Goal: Task Accomplishment & Management: Manage account settings

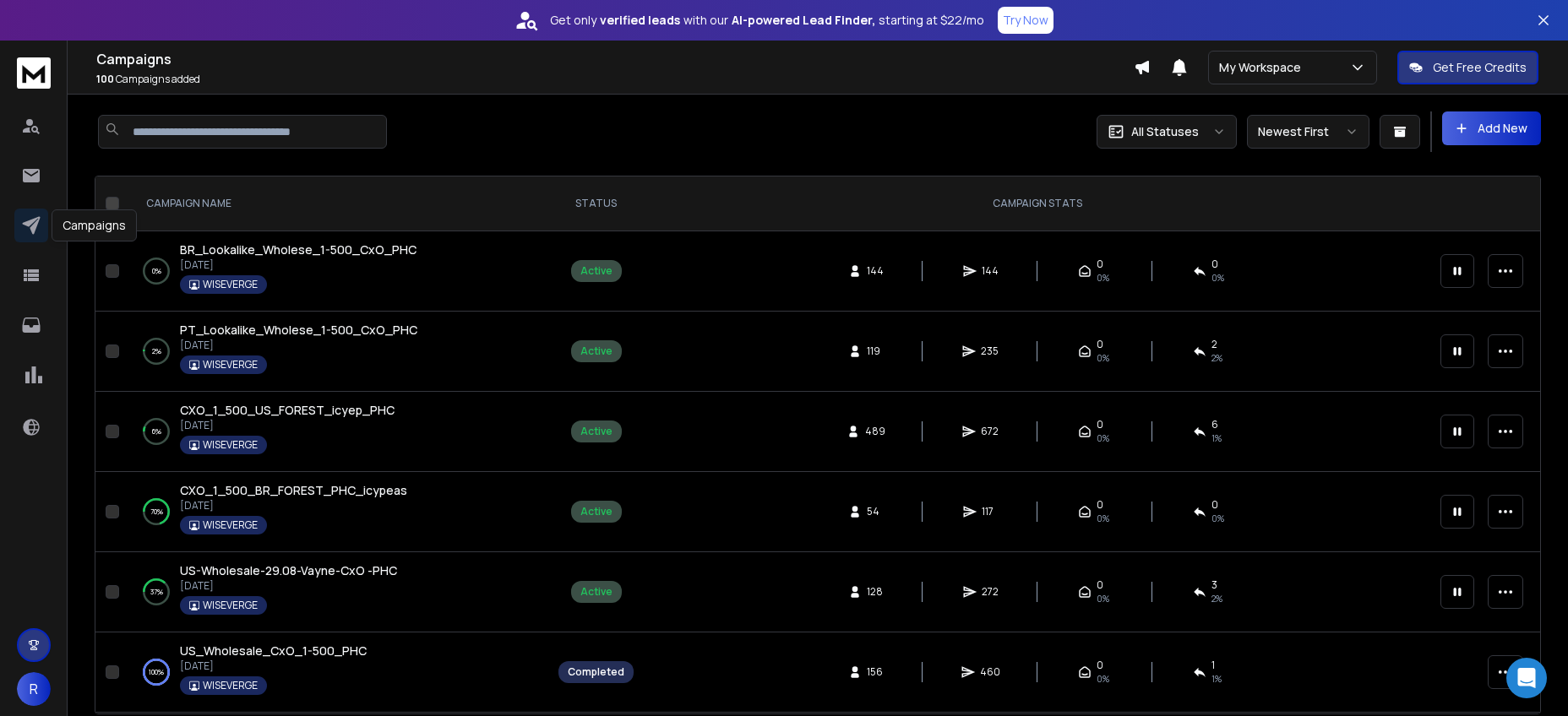
click at [42, 222] on link at bounding box center [31, 225] width 34 height 34
click at [42, 321] on link at bounding box center [31, 325] width 34 height 34
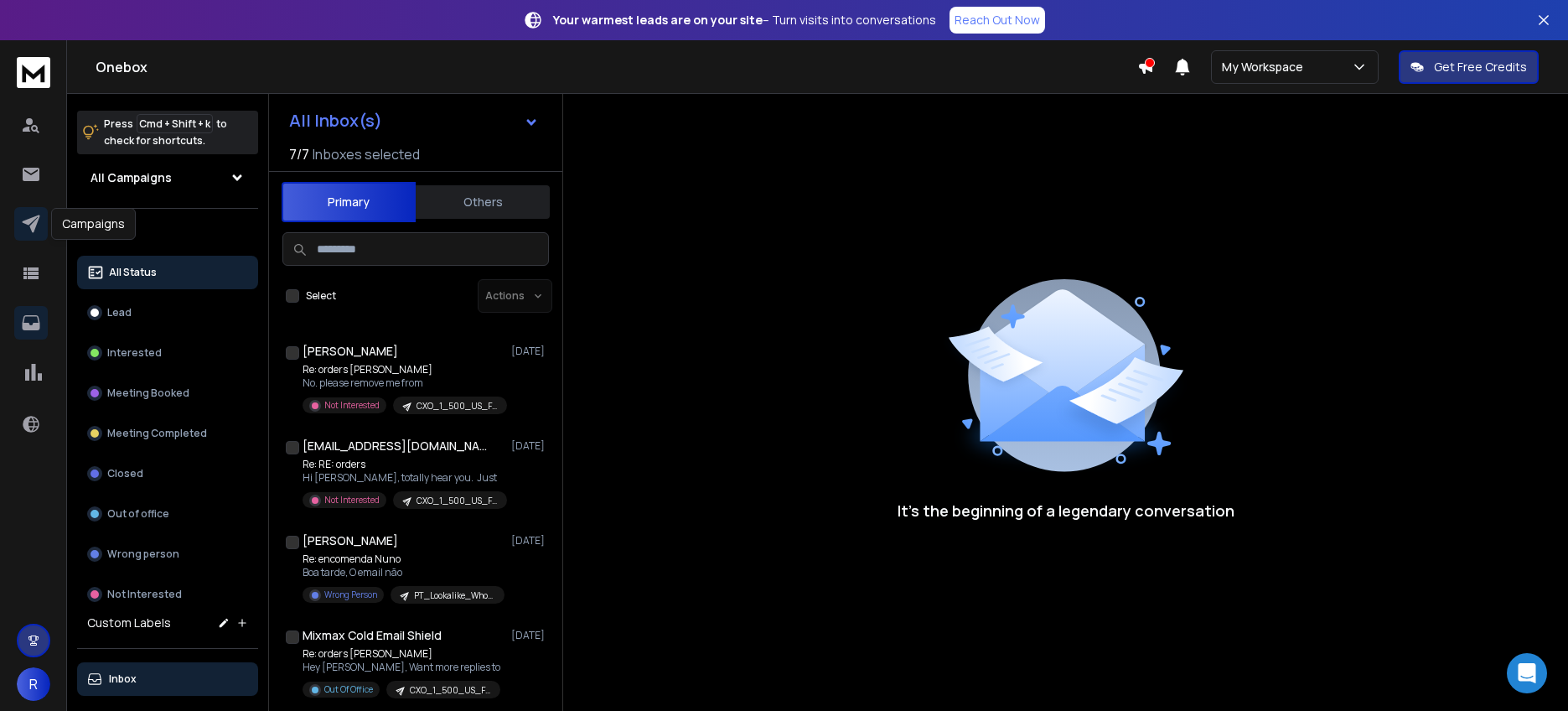
click at [31, 222] on icon at bounding box center [31, 224] width 20 height 20
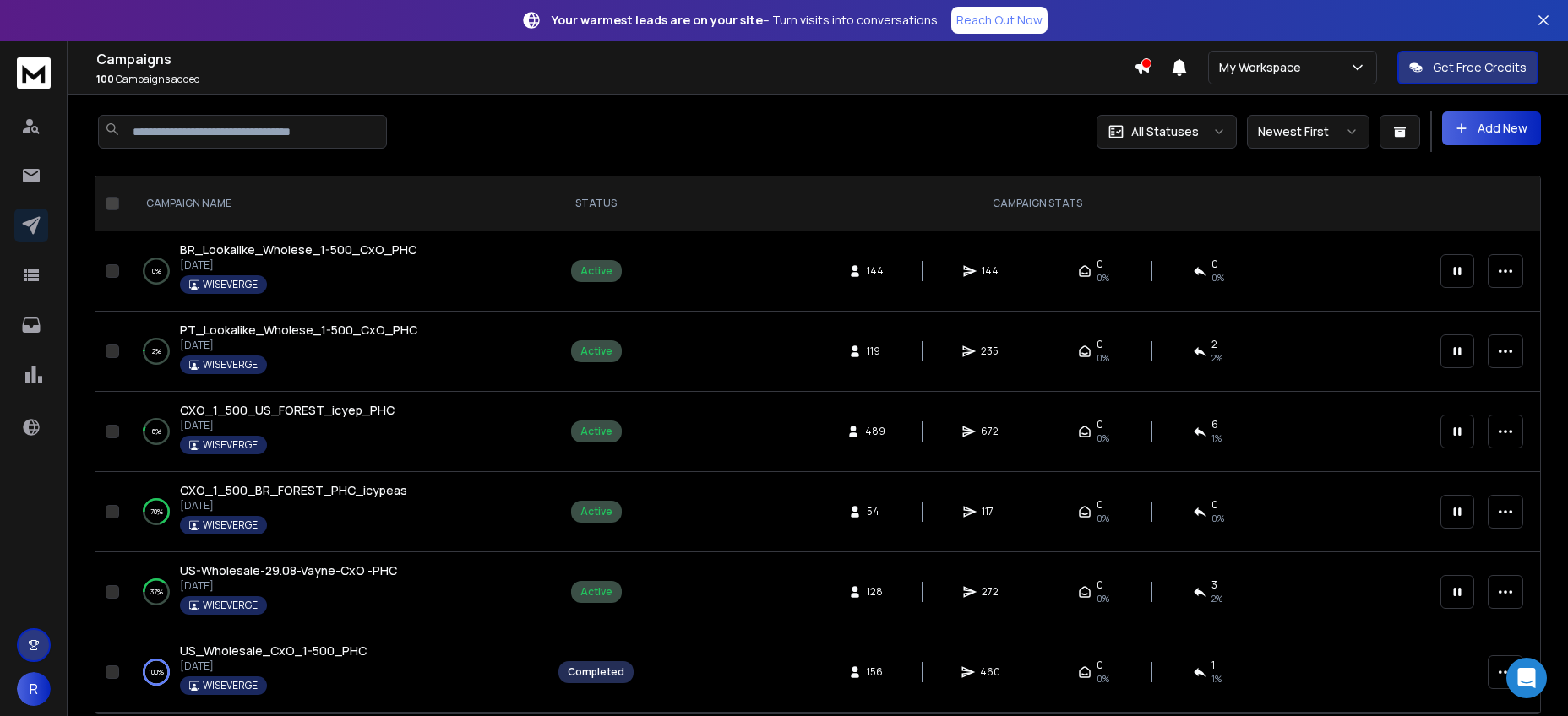
click at [373, 250] on span "BR_Lookalike_Wholese_1-500_CxO_PHC" at bounding box center [298, 250] width 237 height 16
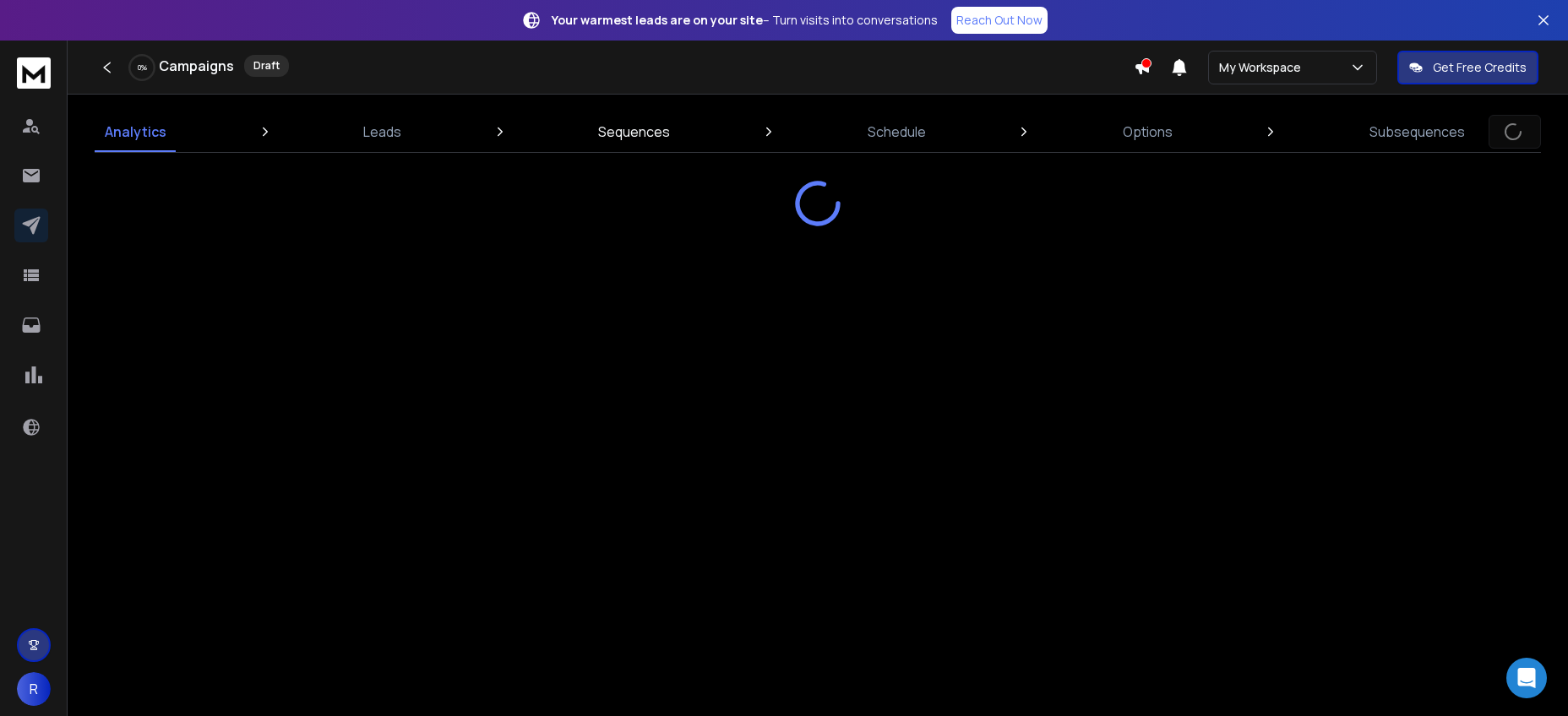
click at [616, 135] on p "Sequences" at bounding box center [634, 131] width 72 height 20
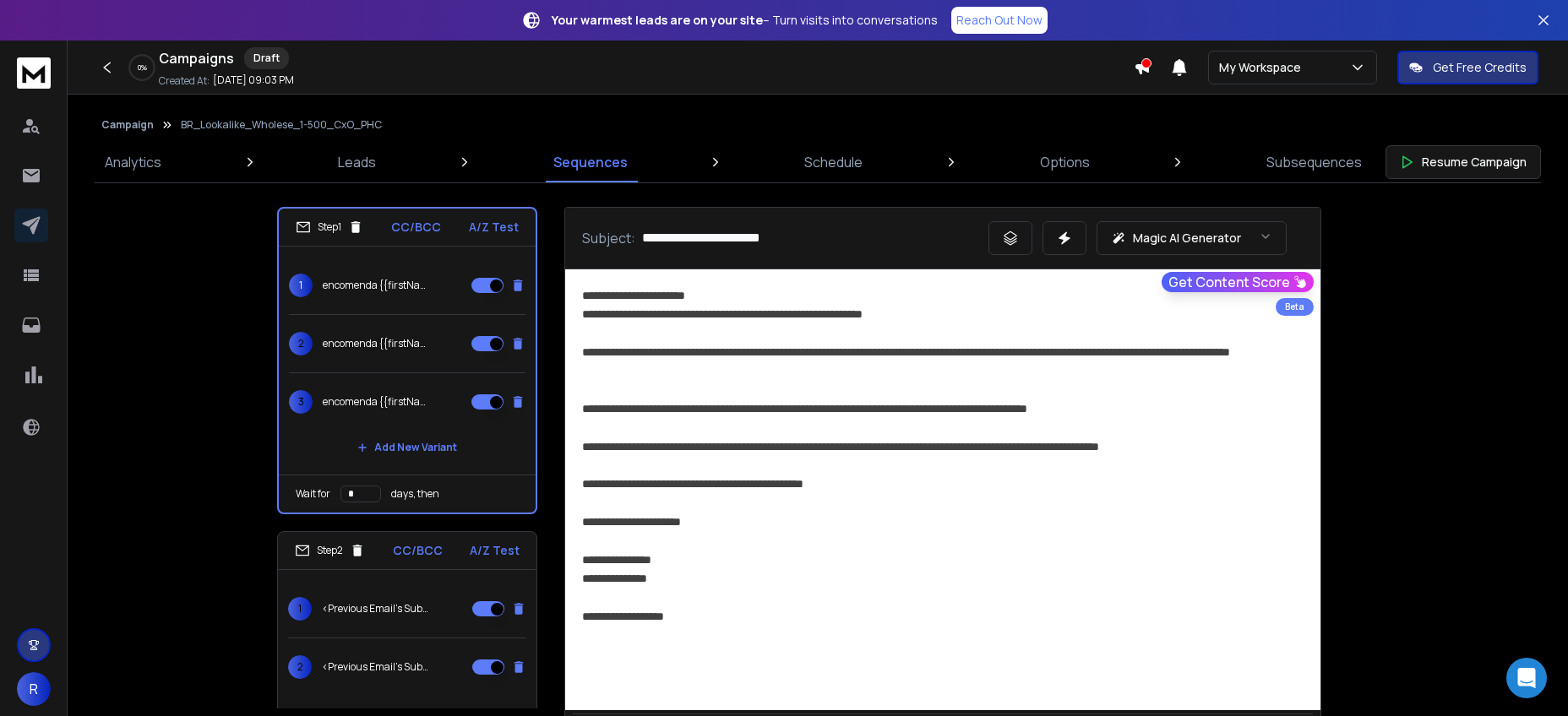
click at [381, 339] on p "encomenda {{firstName}}" at bounding box center [377, 343] width 108 height 13
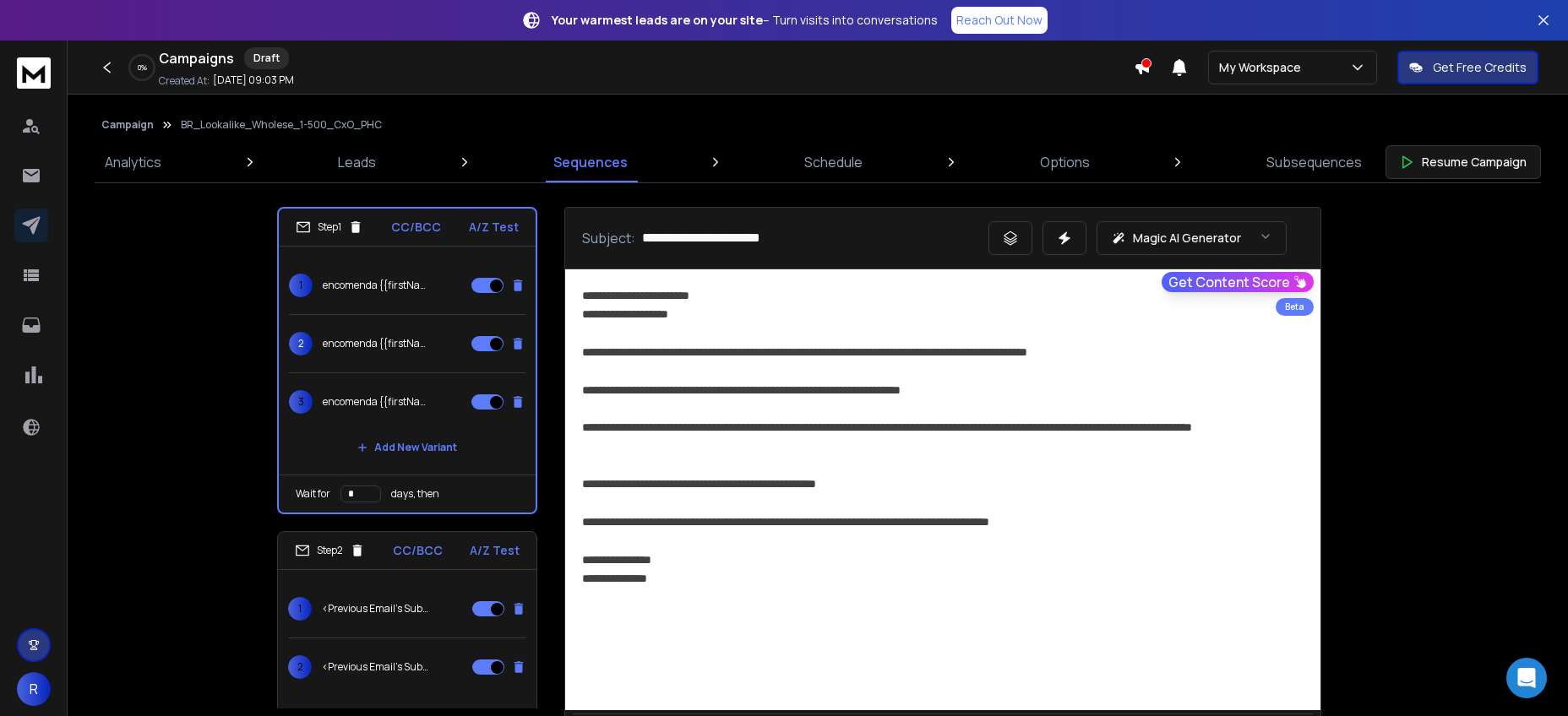
click at [131, 119] on button "Campaign" at bounding box center [127, 124] width 52 height 13
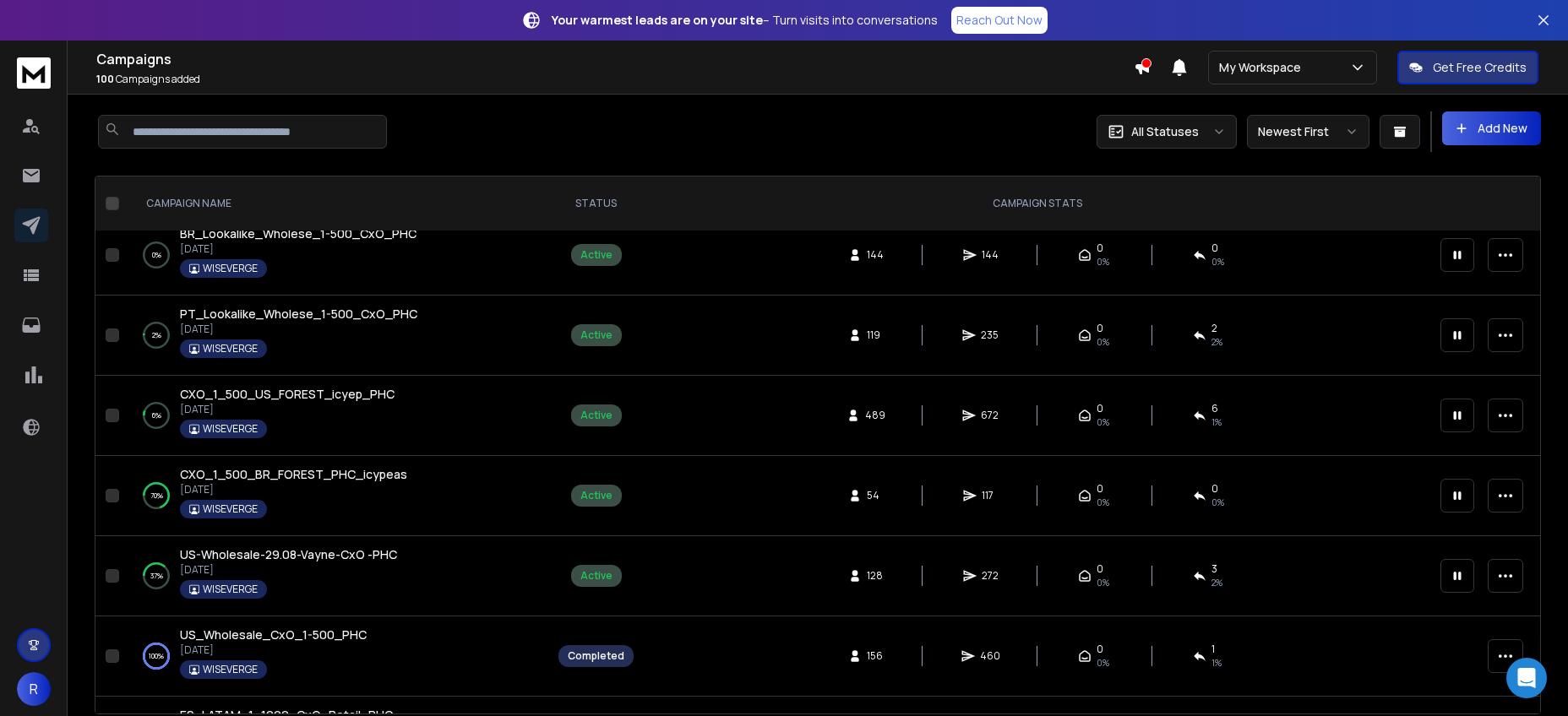
scroll to position [19, 0]
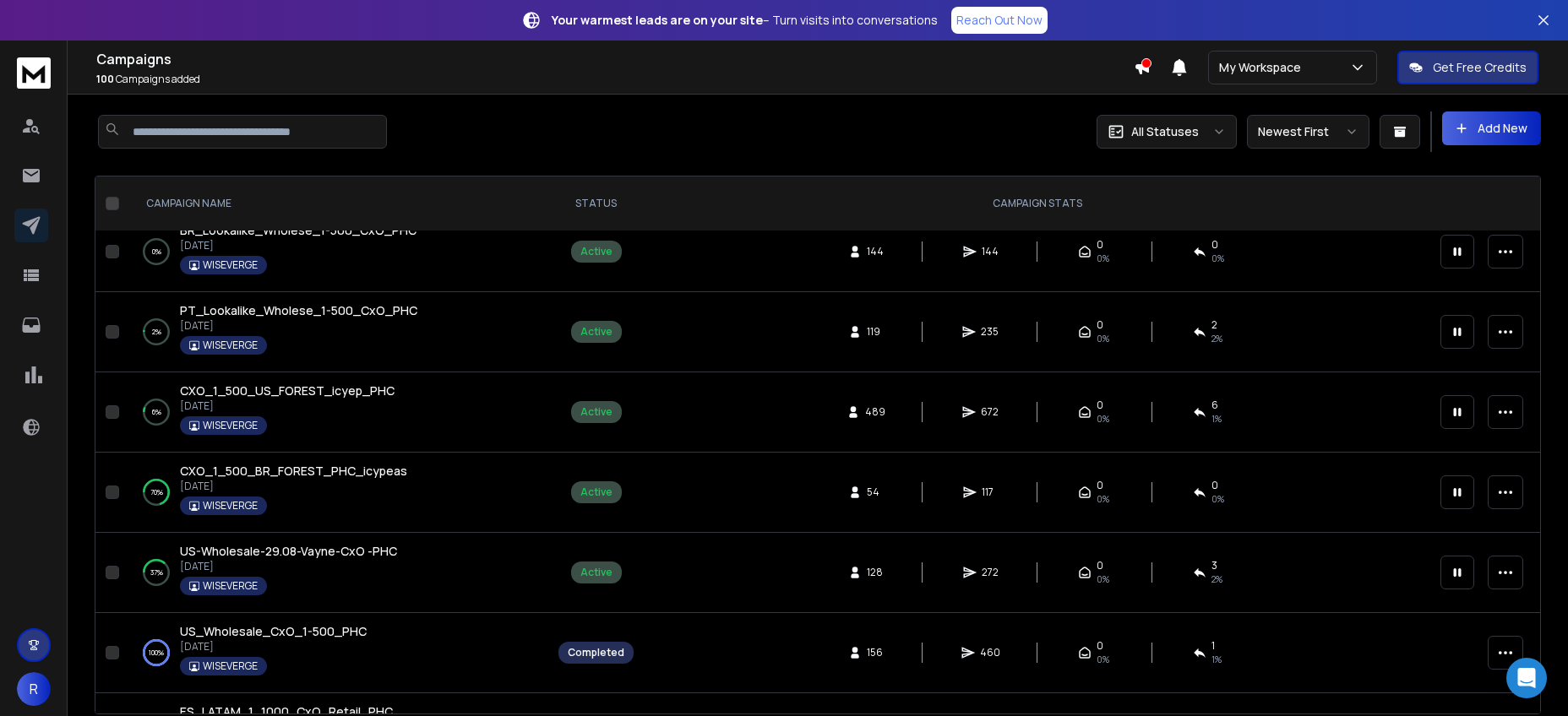
click at [346, 311] on span "PT_Lookalike_Wholese_1-500_CxO_PHC" at bounding box center [299, 310] width 238 height 16
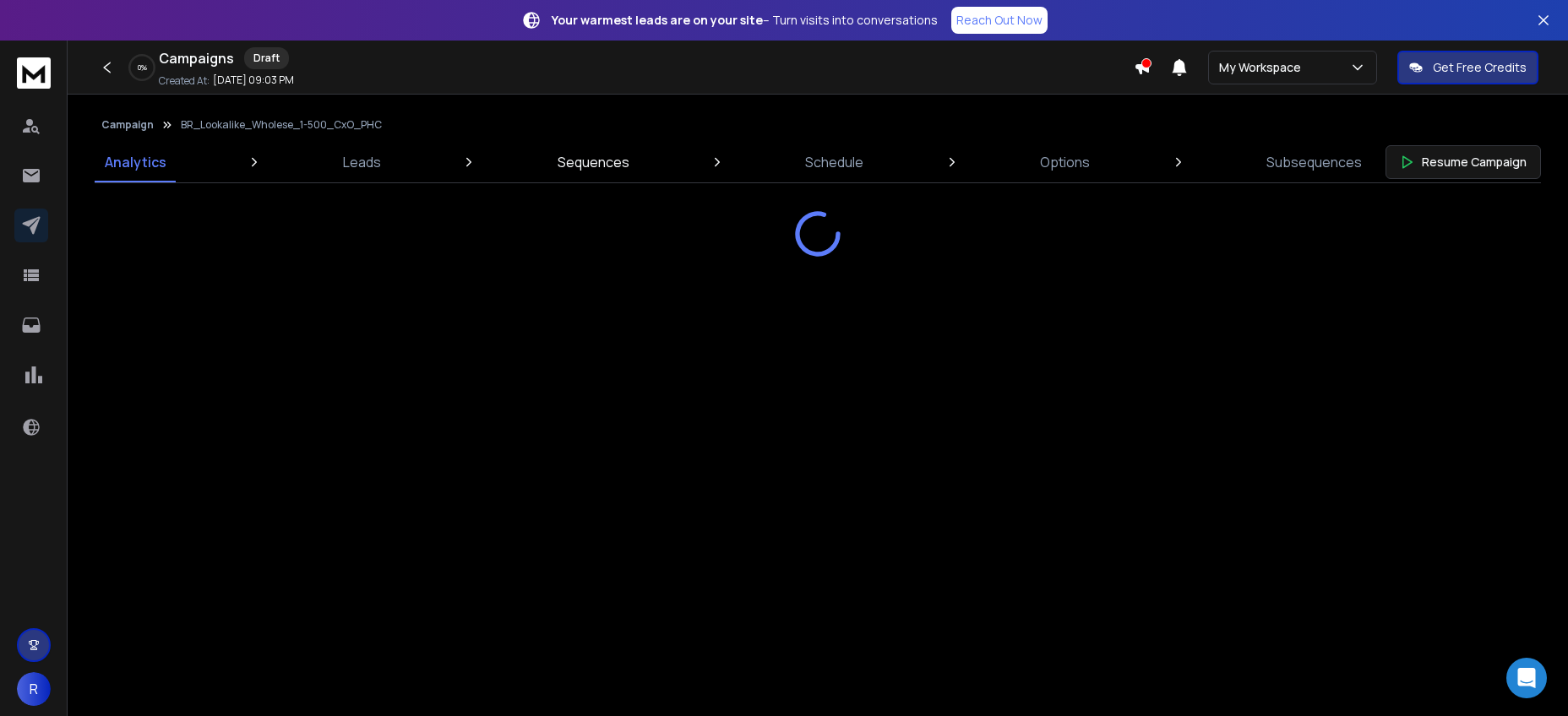
click at [559, 161] on p "Sequences" at bounding box center [593, 162] width 72 height 20
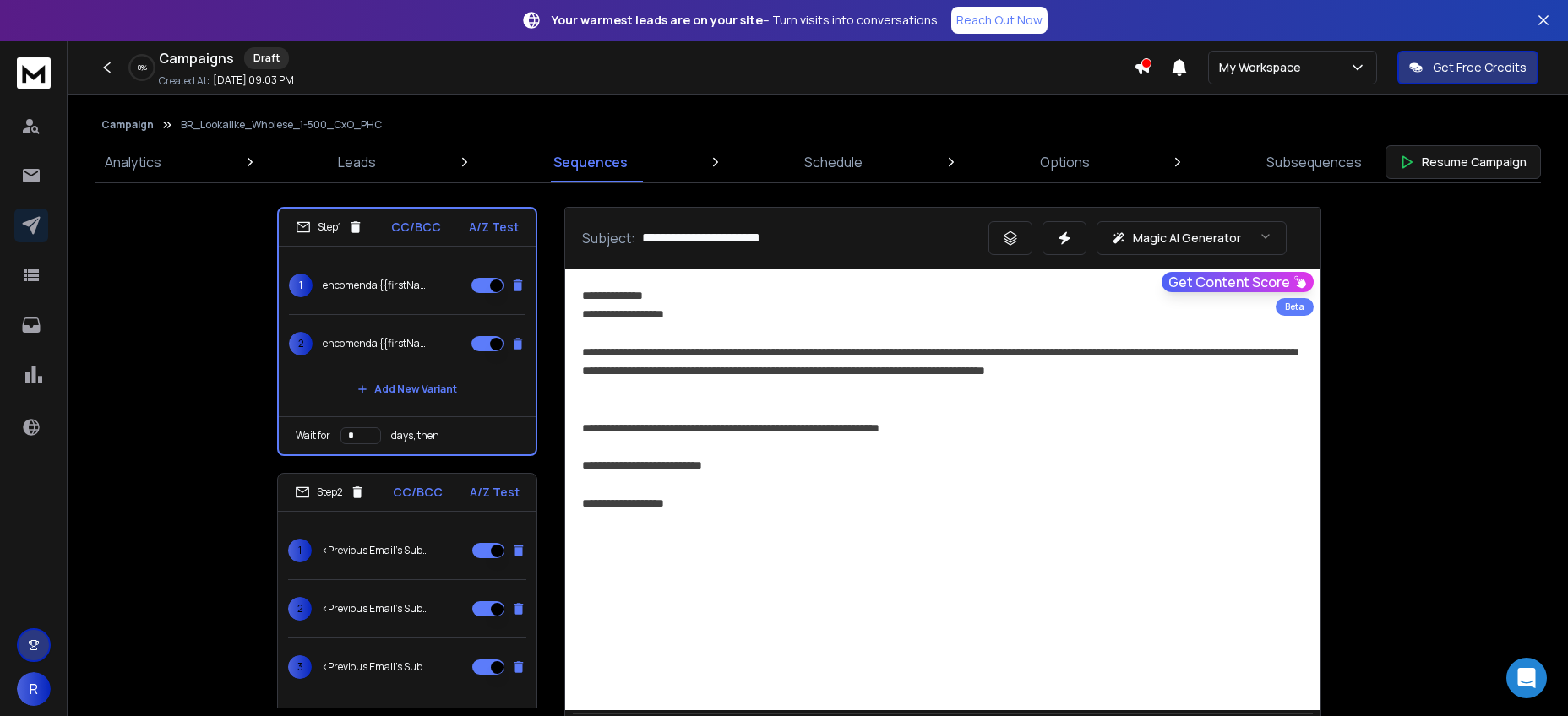
click at [369, 340] on p "encomenda {{firstName}}" at bounding box center [377, 343] width 108 height 13
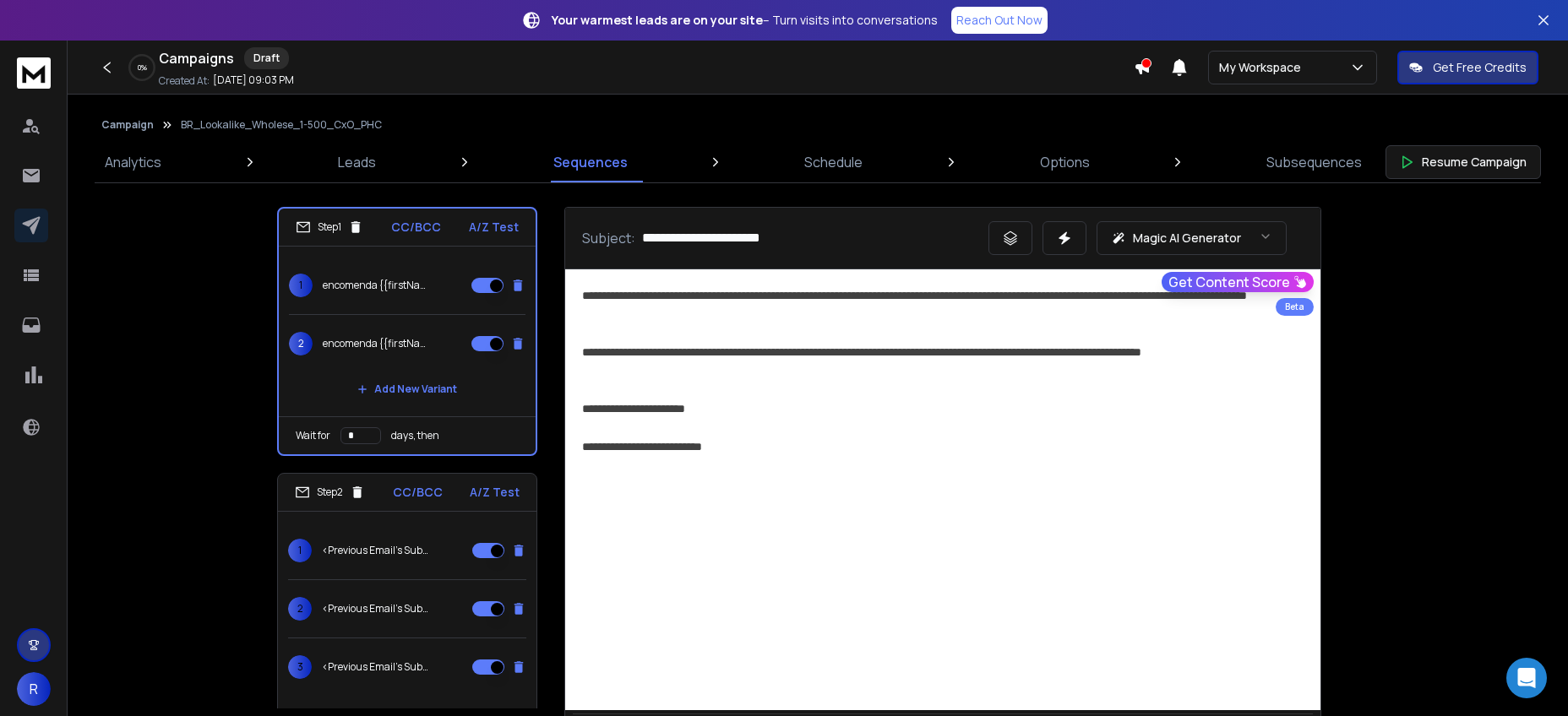
click at [363, 553] on p "<Previous Email's Subject>" at bounding box center [376, 550] width 108 height 13
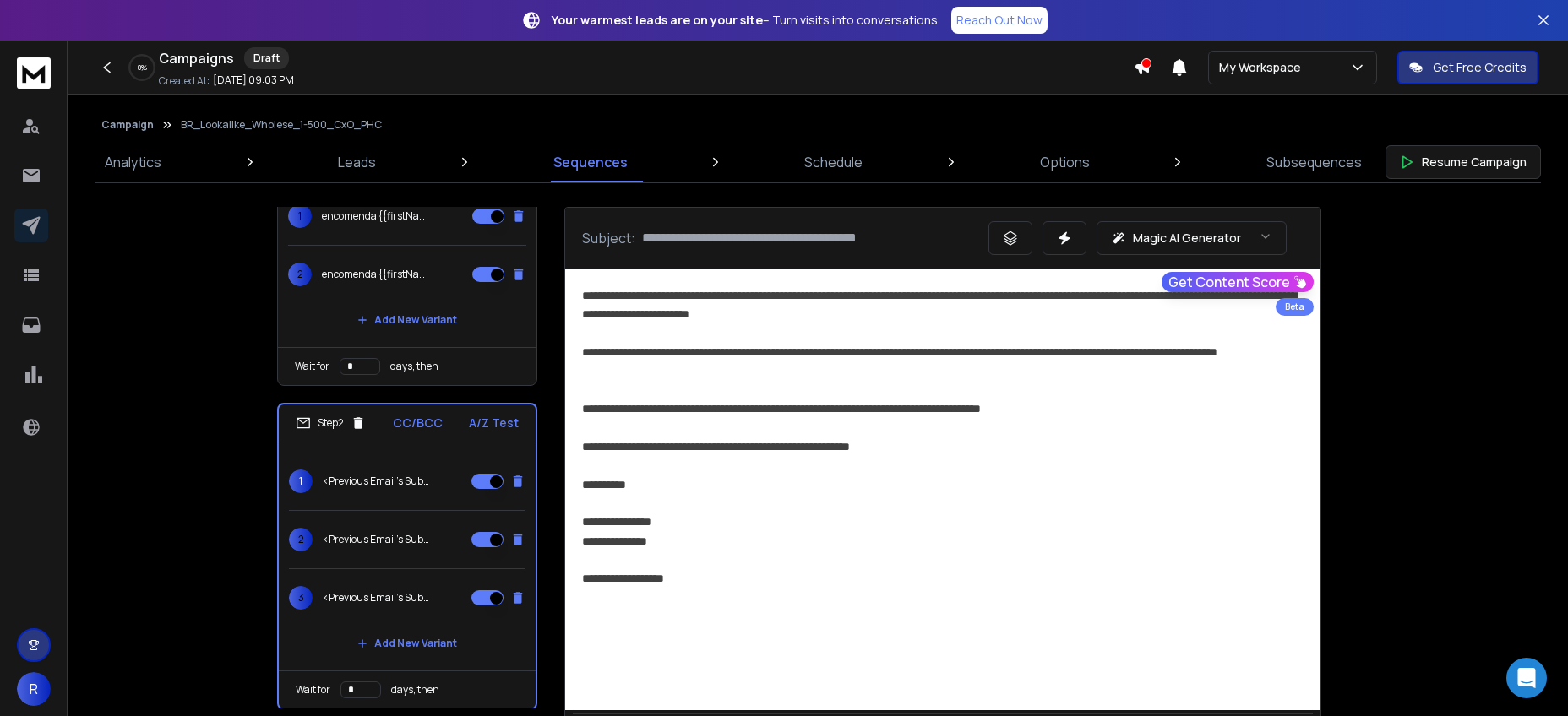
scroll to position [89, 0]
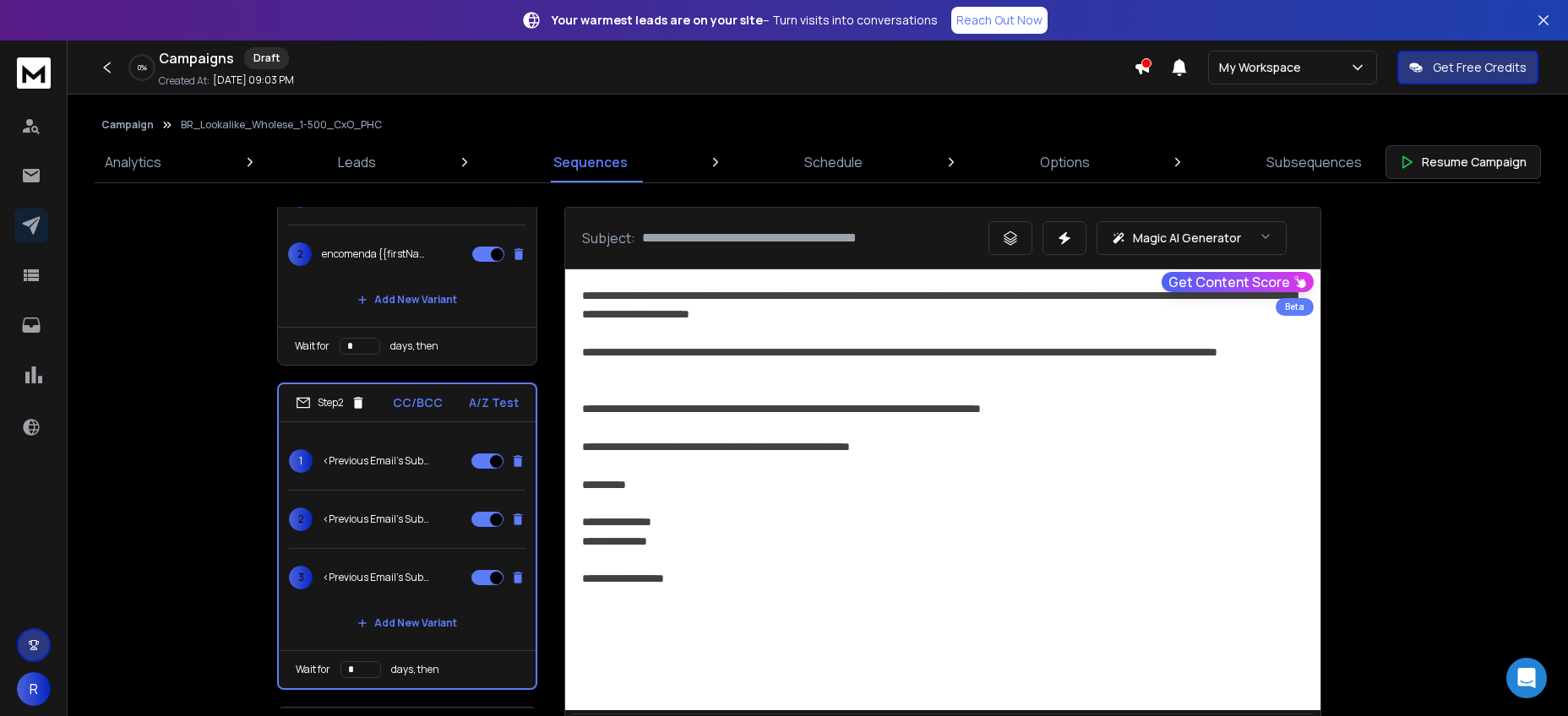
click at [363, 553] on div "3 <Previous Email's Subject>" at bounding box center [407, 577] width 237 height 58
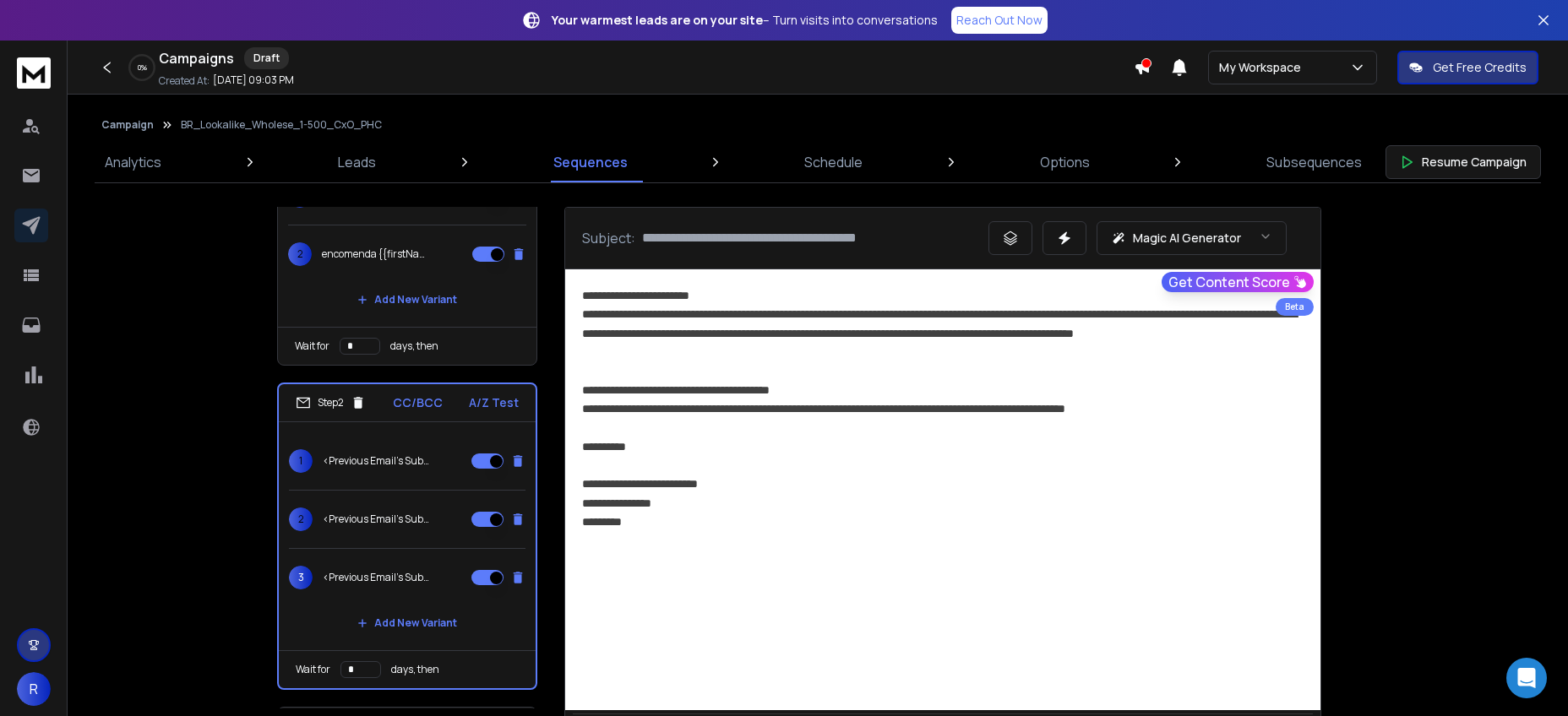
click at [358, 528] on div "2 <Previous Email's Subject>" at bounding box center [360, 519] width 142 height 24
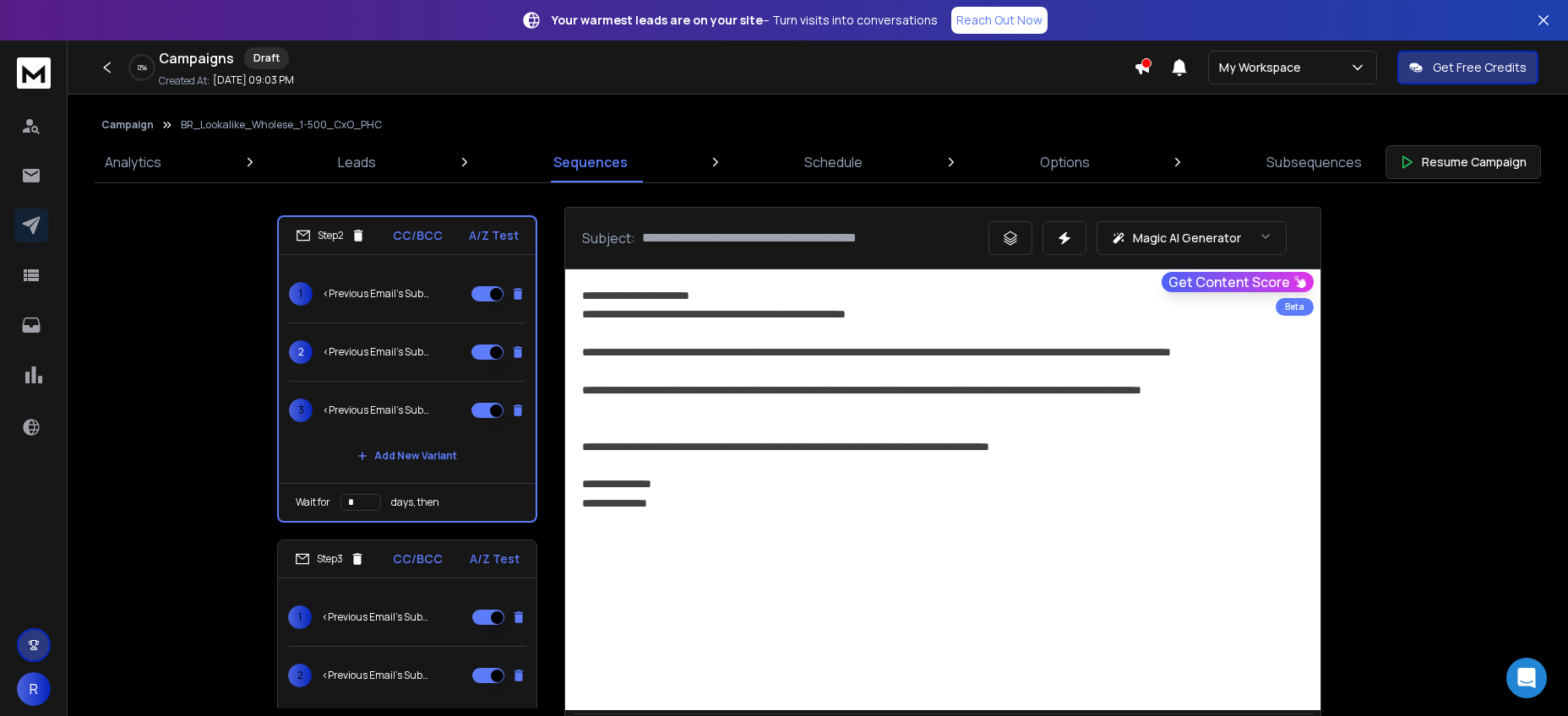
scroll to position [297, 0]
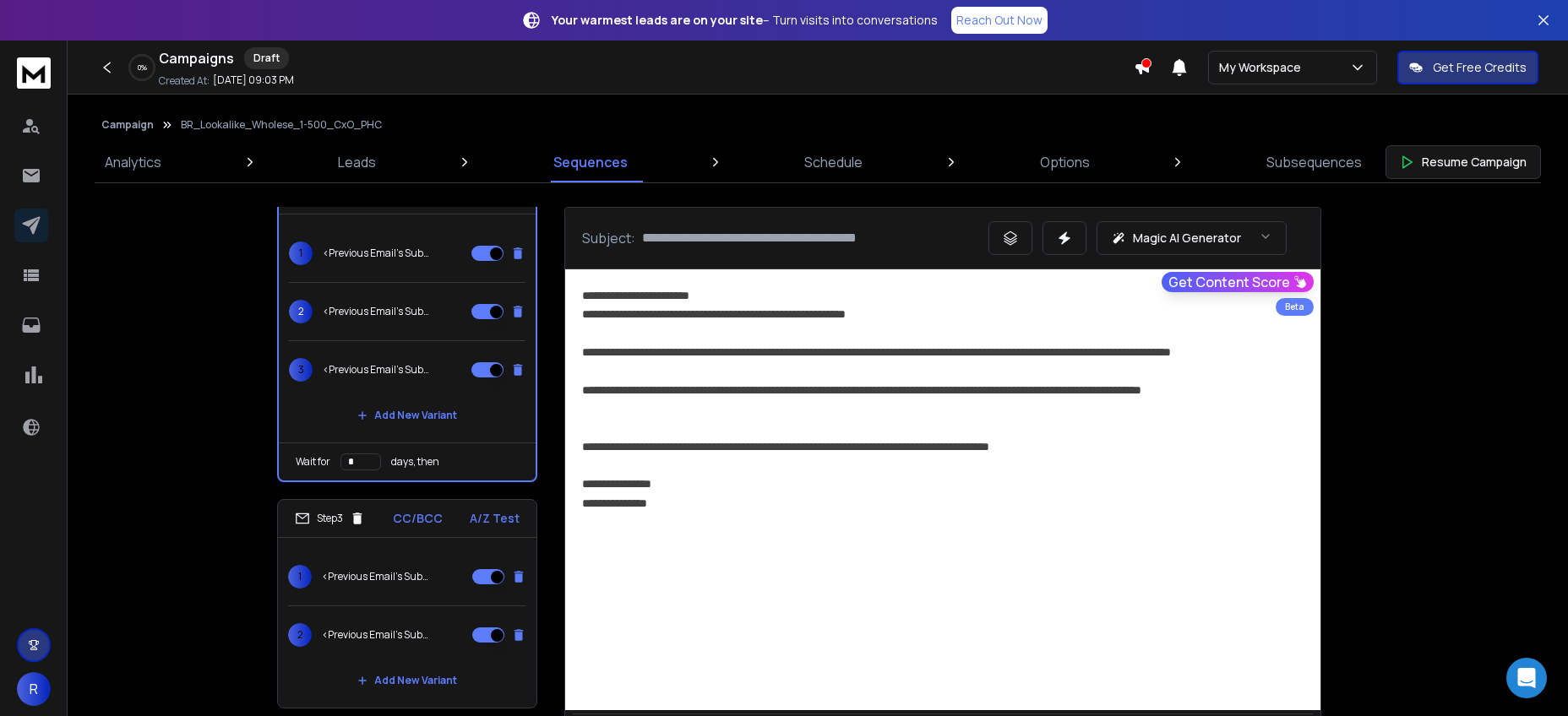
click at [371, 557] on div "1 <Previous Email's Subject>" at bounding box center [407, 577] width 238 height 58
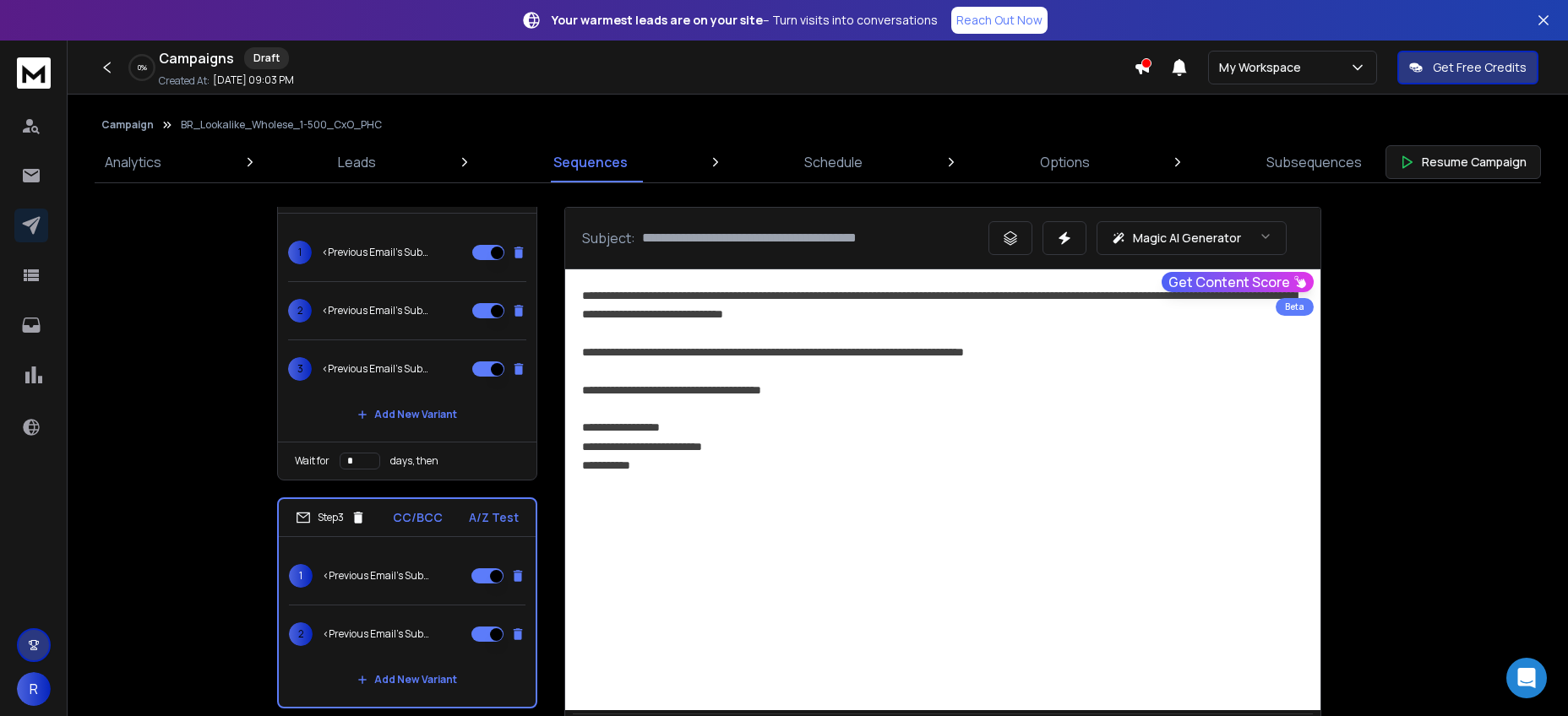
click at [378, 642] on div "2 <Previous Email's Subject>" at bounding box center [360, 634] width 142 height 24
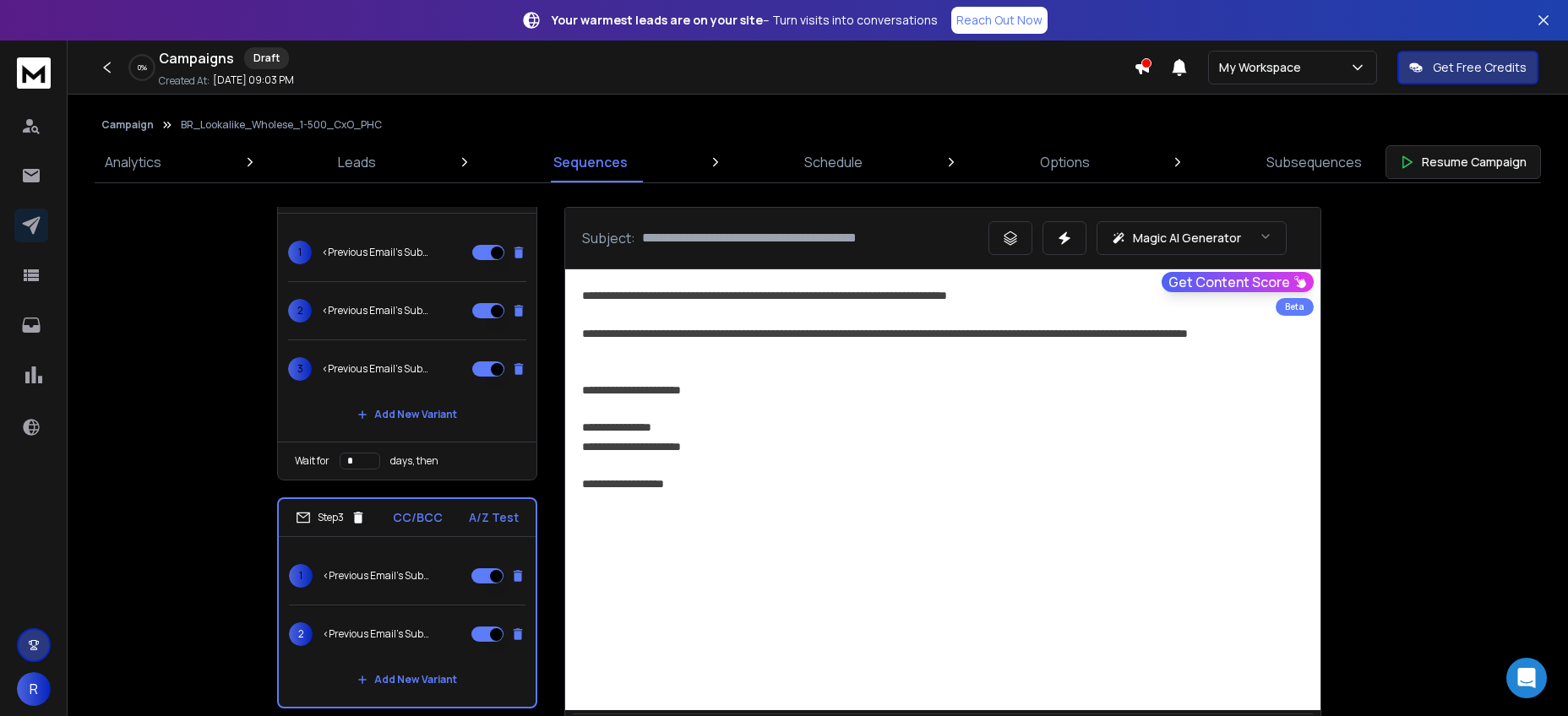
scroll to position [0, 0]
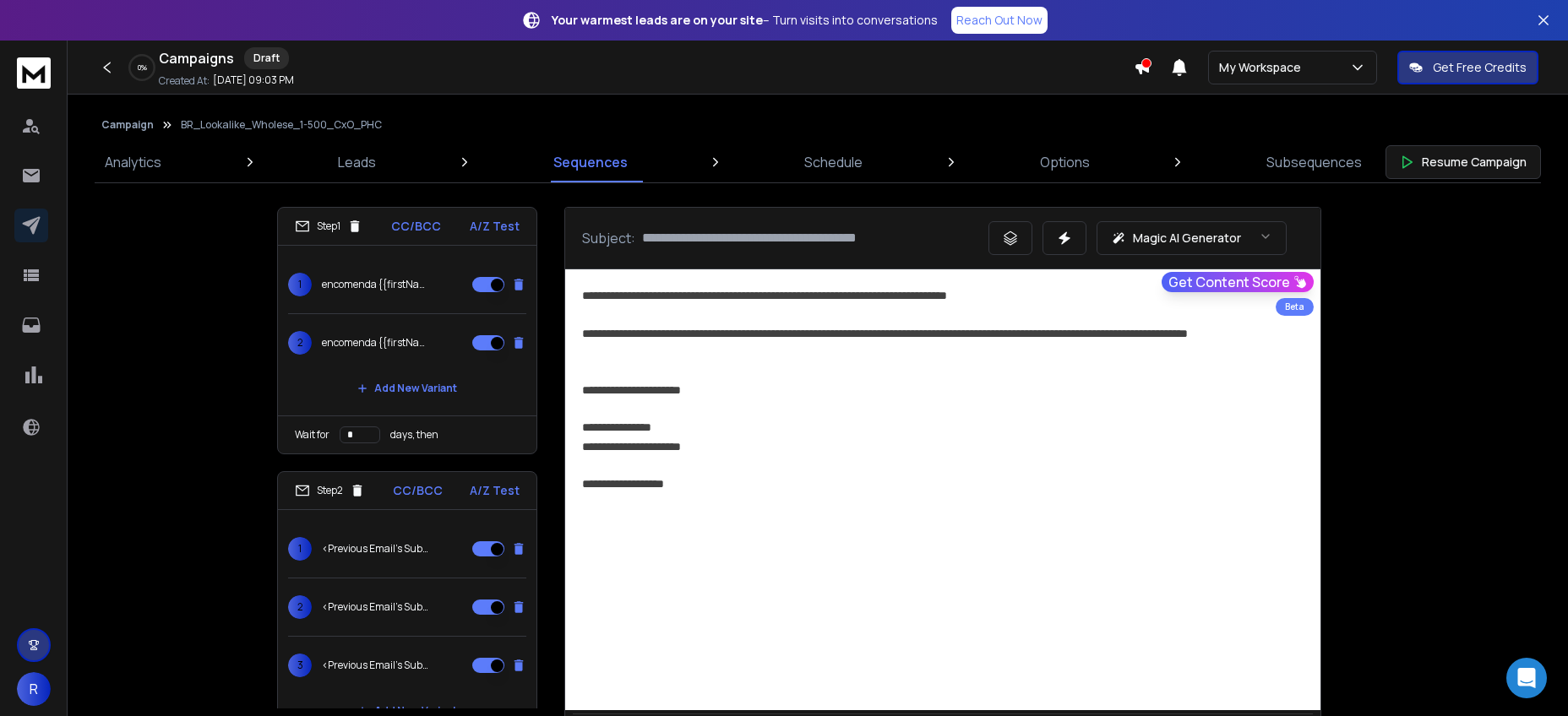
click at [373, 320] on div "2 encomenda {{firstName}}" at bounding box center [407, 343] width 238 height 58
type input "**********"
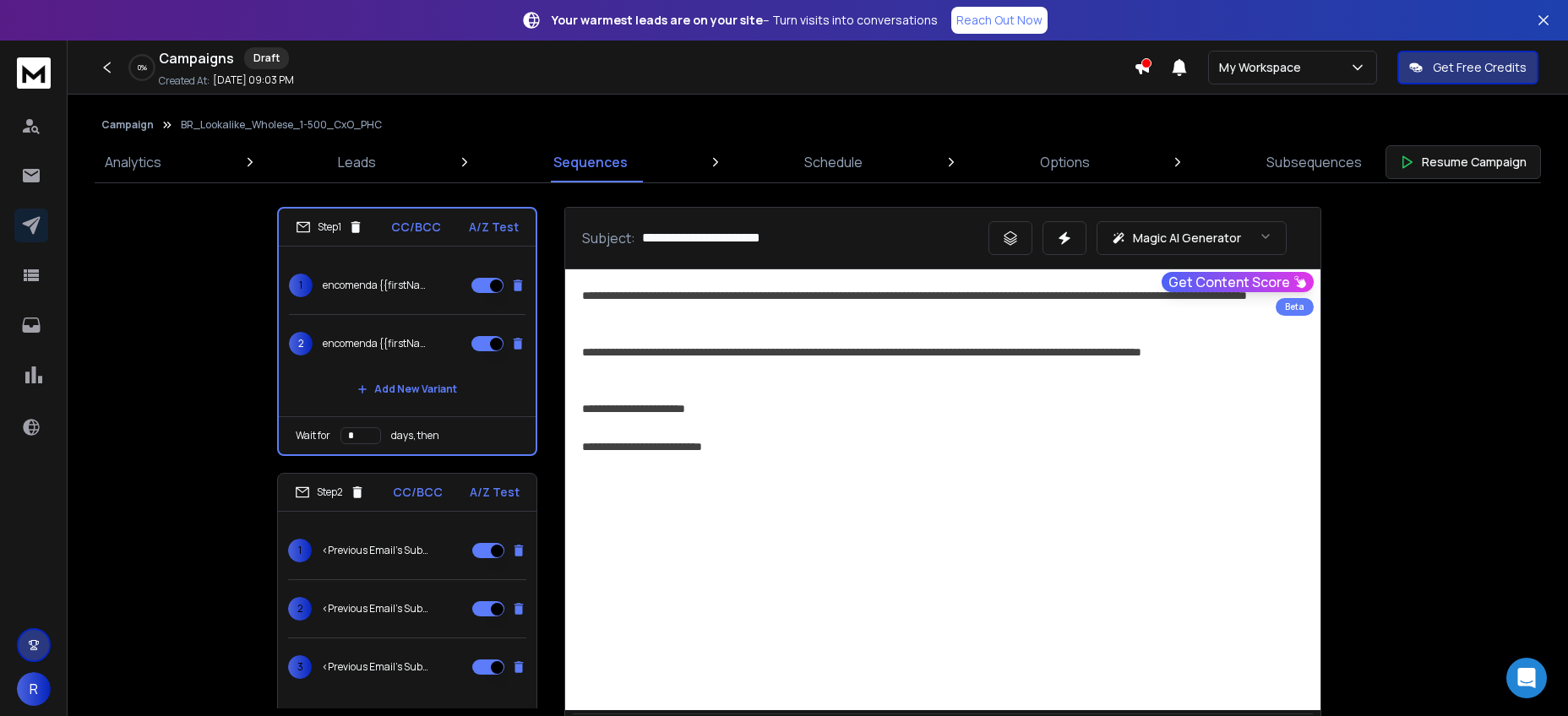
click at [363, 278] on p "encomenda {{firstName}}" at bounding box center [377, 284] width 108 height 13
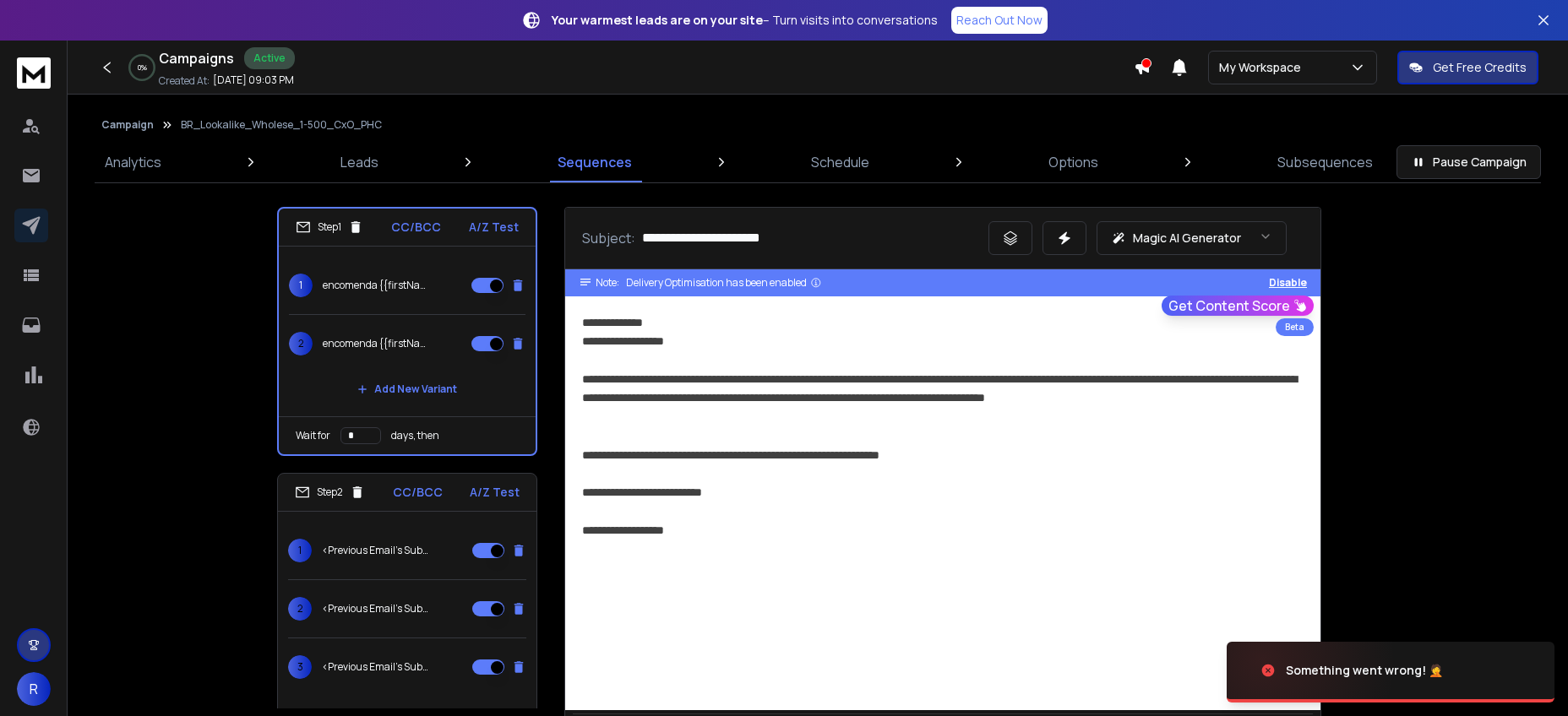
click at [369, 337] on p "encomenda {{firstName}}" at bounding box center [377, 343] width 108 height 13
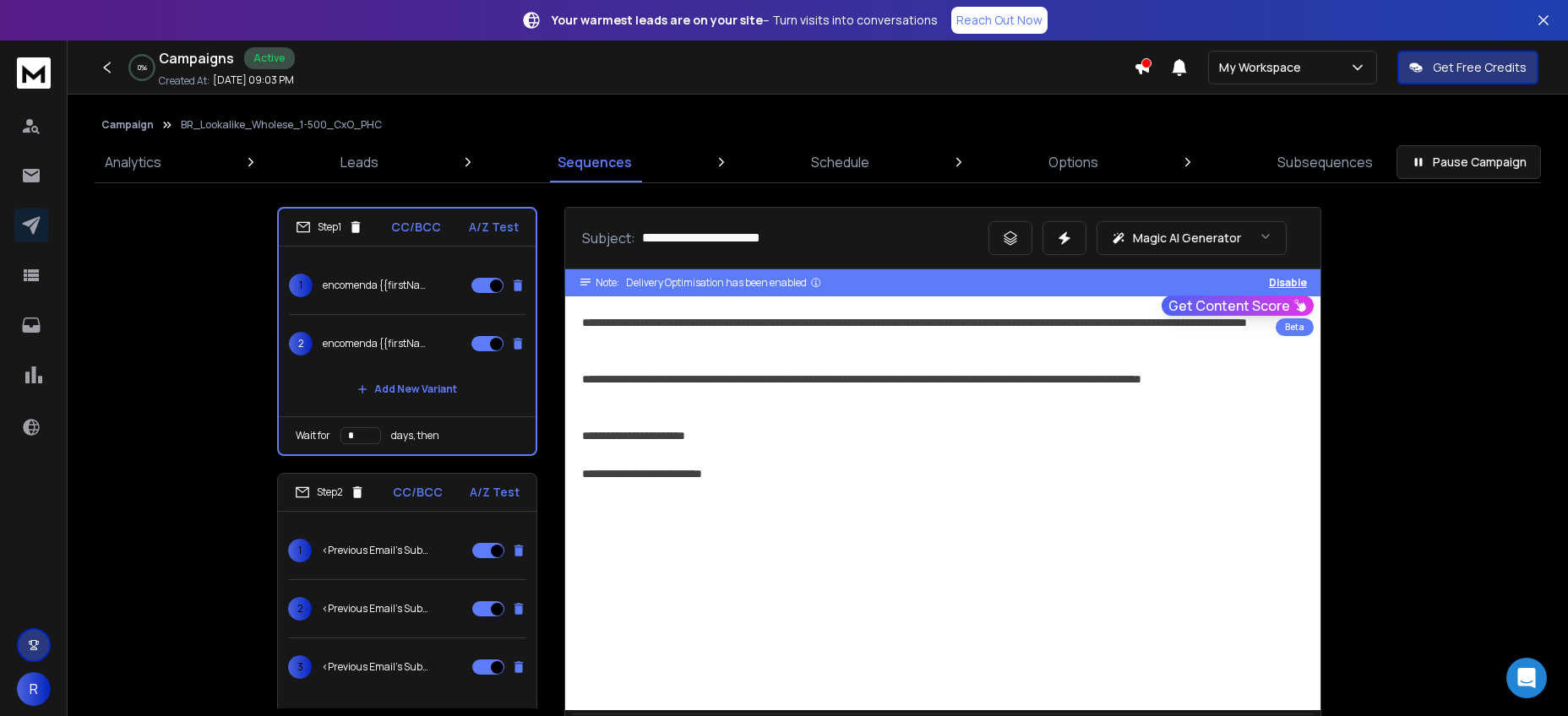
click at [366, 300] on div "1 encomenda {{firstName}}" at bounding box center [407, 286] width 237 height 58
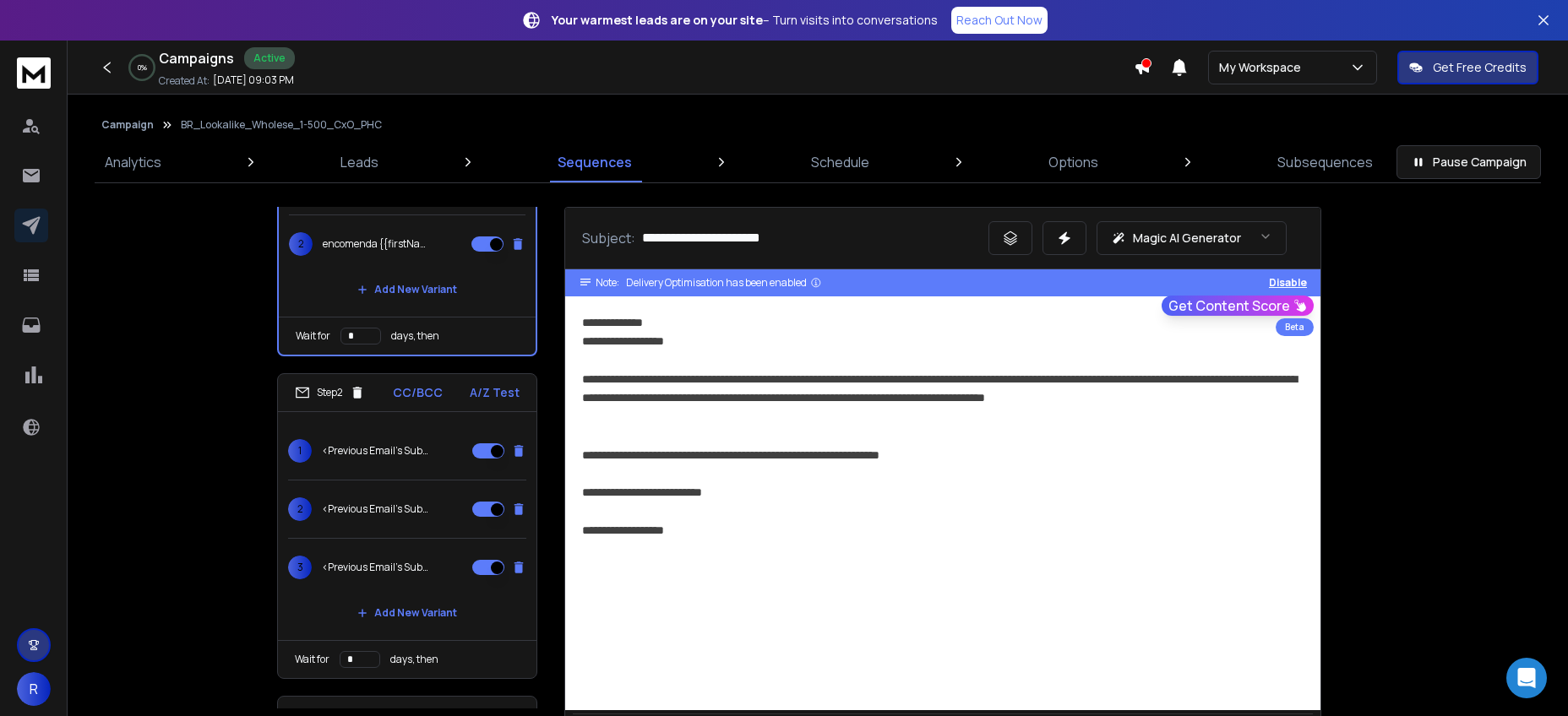
scroll to position [104, 0]
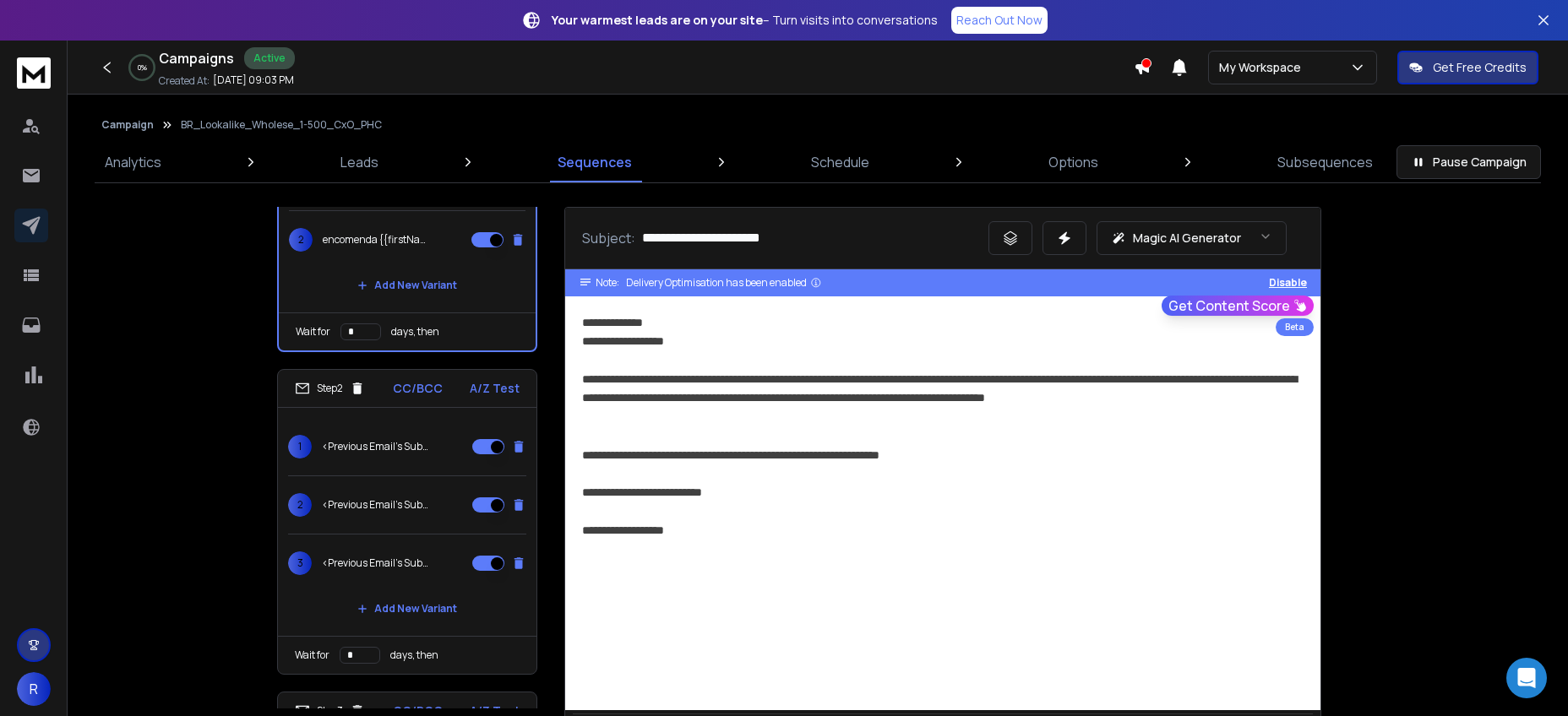
click at [363, 452] on p "<Previous Email's Subject>" at bounding box center [376, 447] width 108 height 13
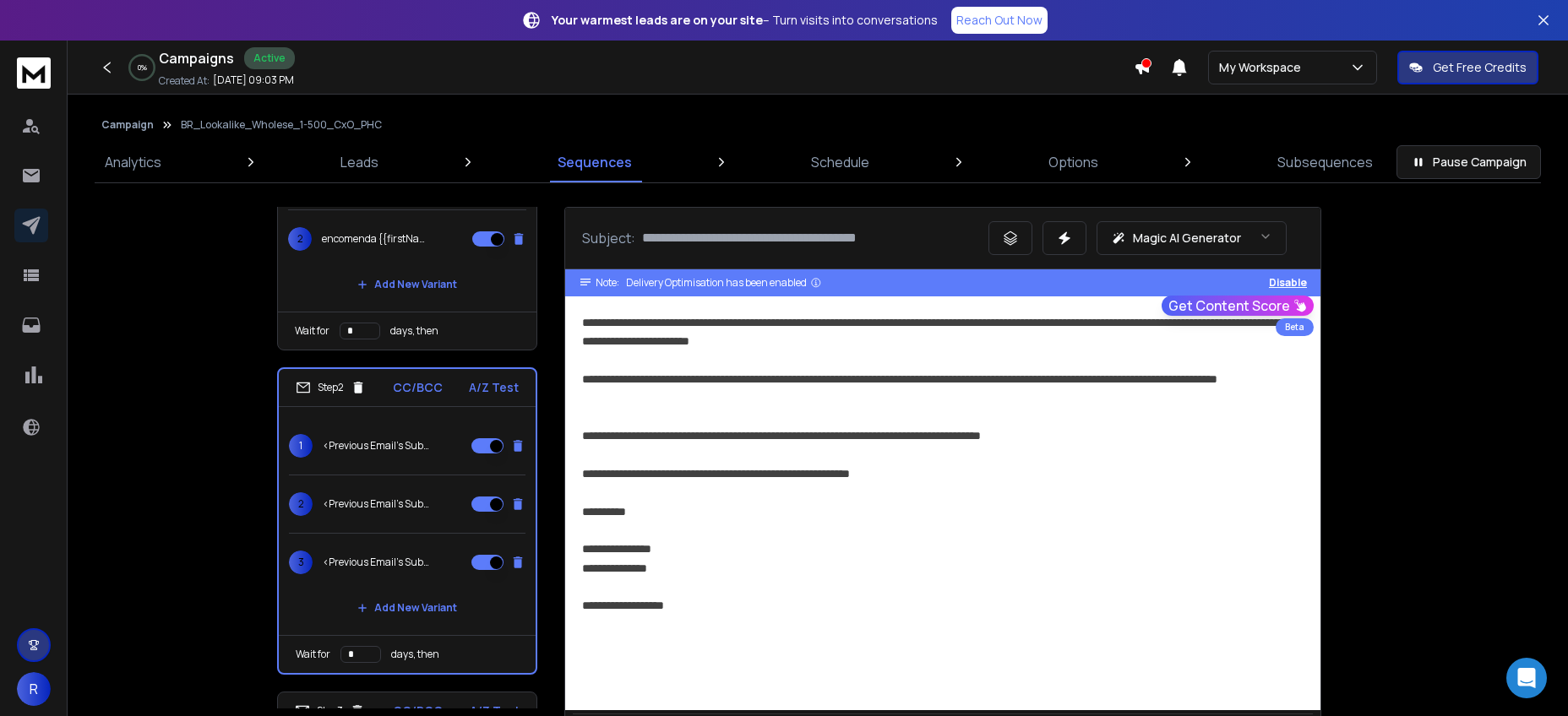
click at [371, 541] on div "3 <Previous Email's Subject>" at bounding box center [407, 562] width 237 height 58
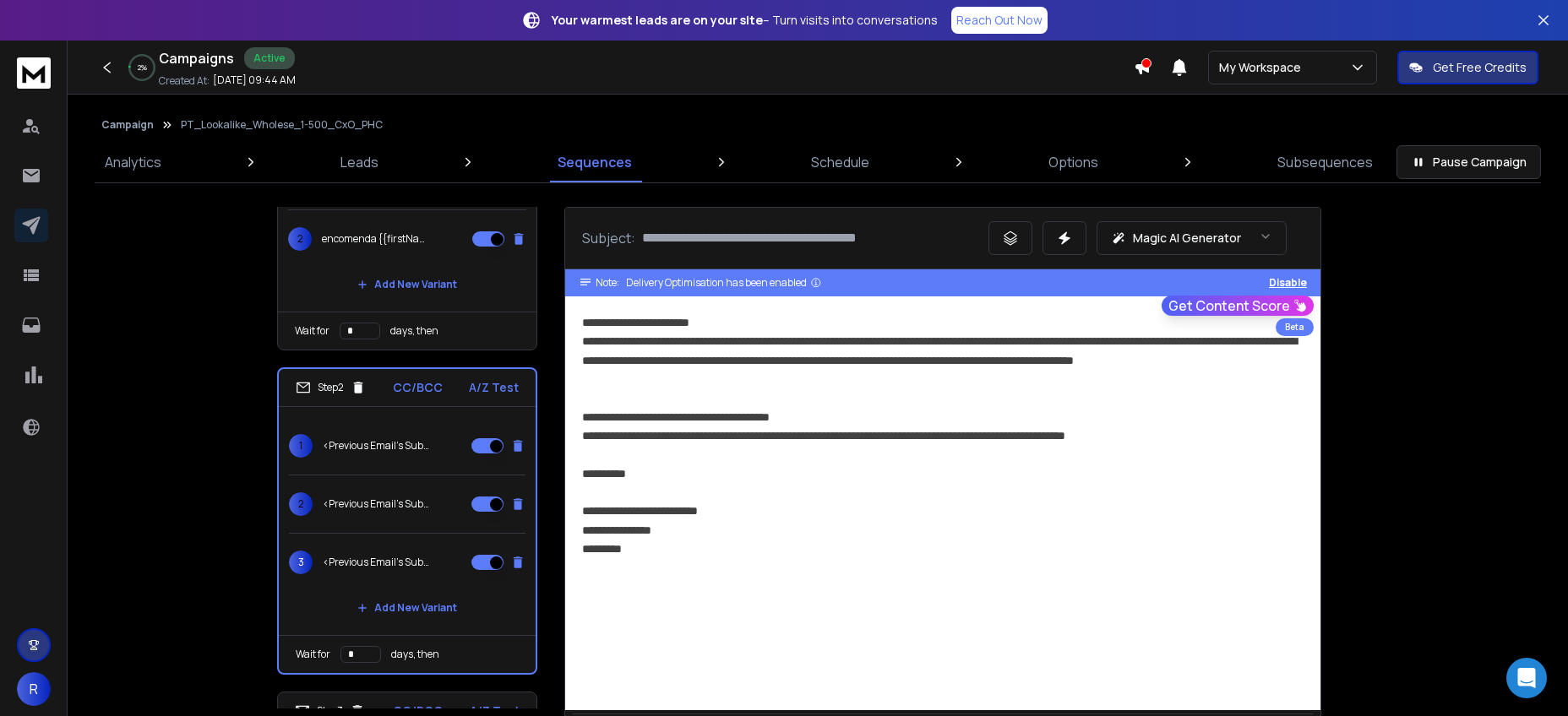
click at [360, 508] on p "<Previous Email's Subject>" at bounding box center [377, 503] width 108 height 13
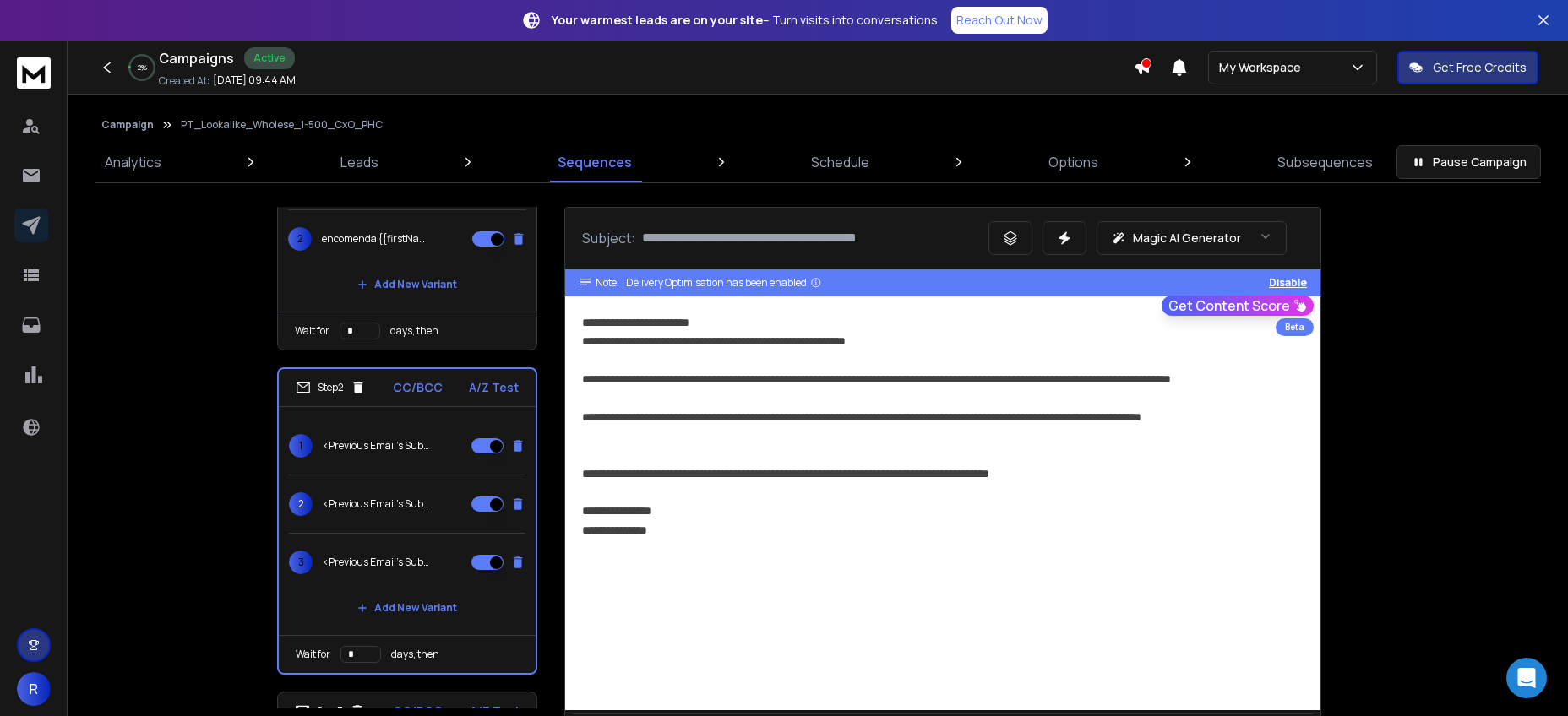
click at [365, 467] on div "1 <Previous Email's Subject>" at bounding box center [407, 447] width 237 height 58
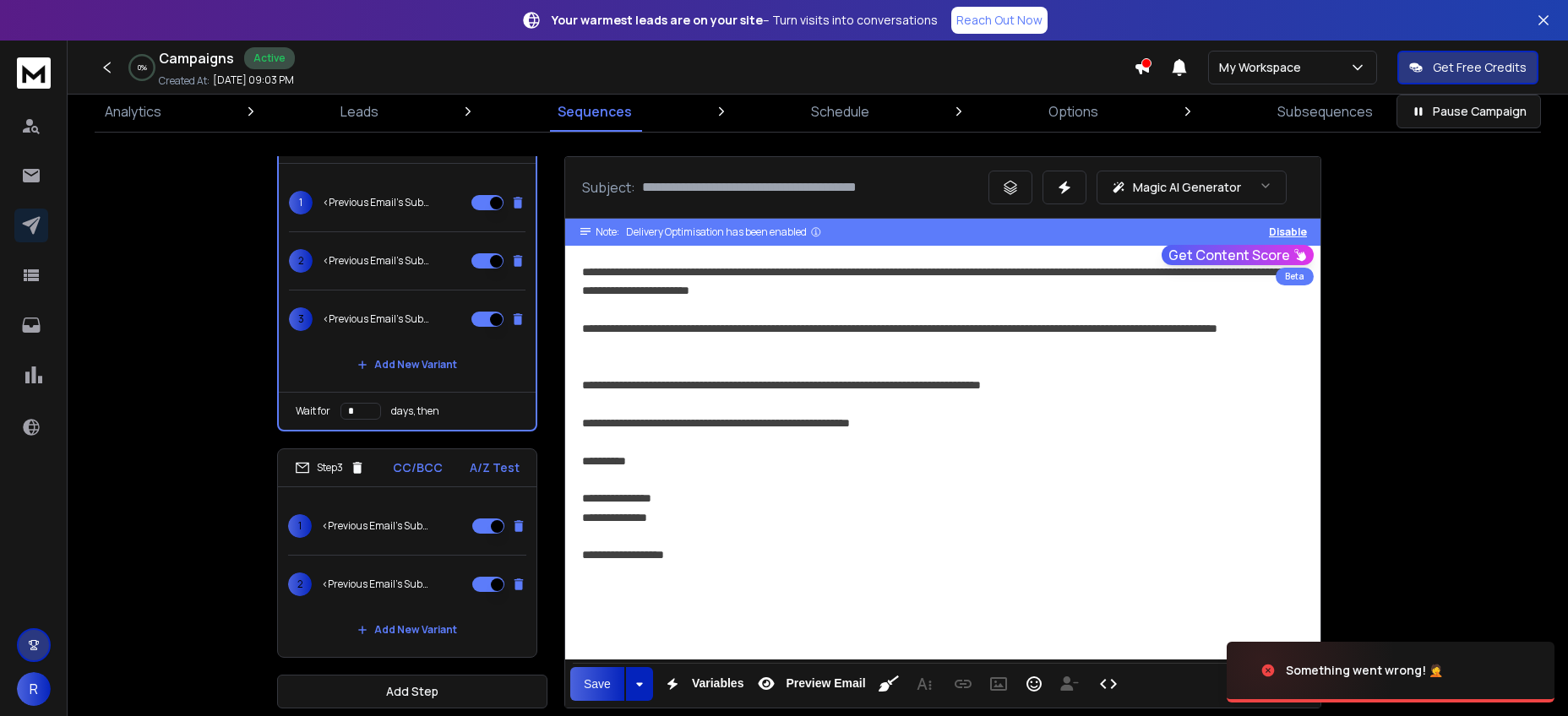
scroll to position [66, 0]
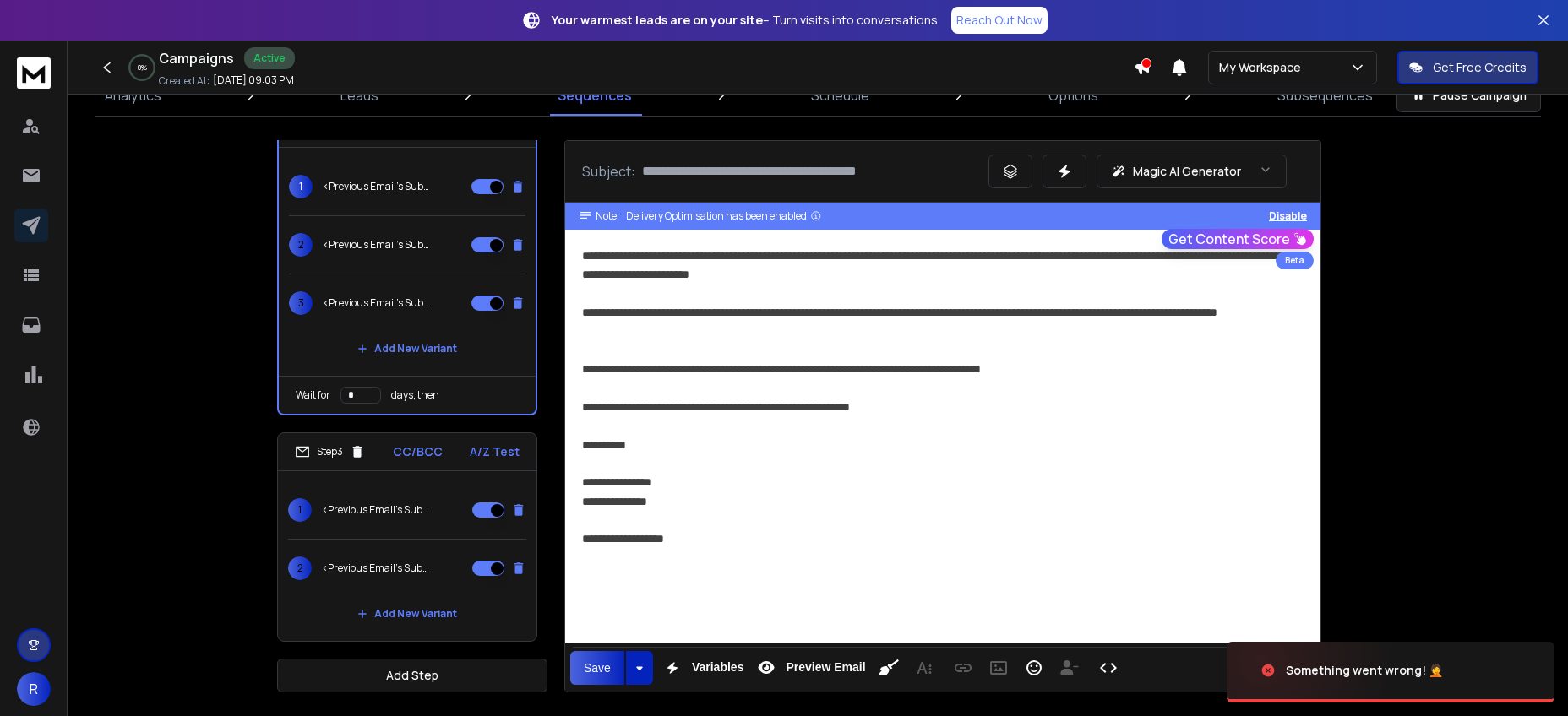
click at [369, 521] on div "1 <Previous Email's Subject>" at bounding box center [359, 510] width 142 height 24
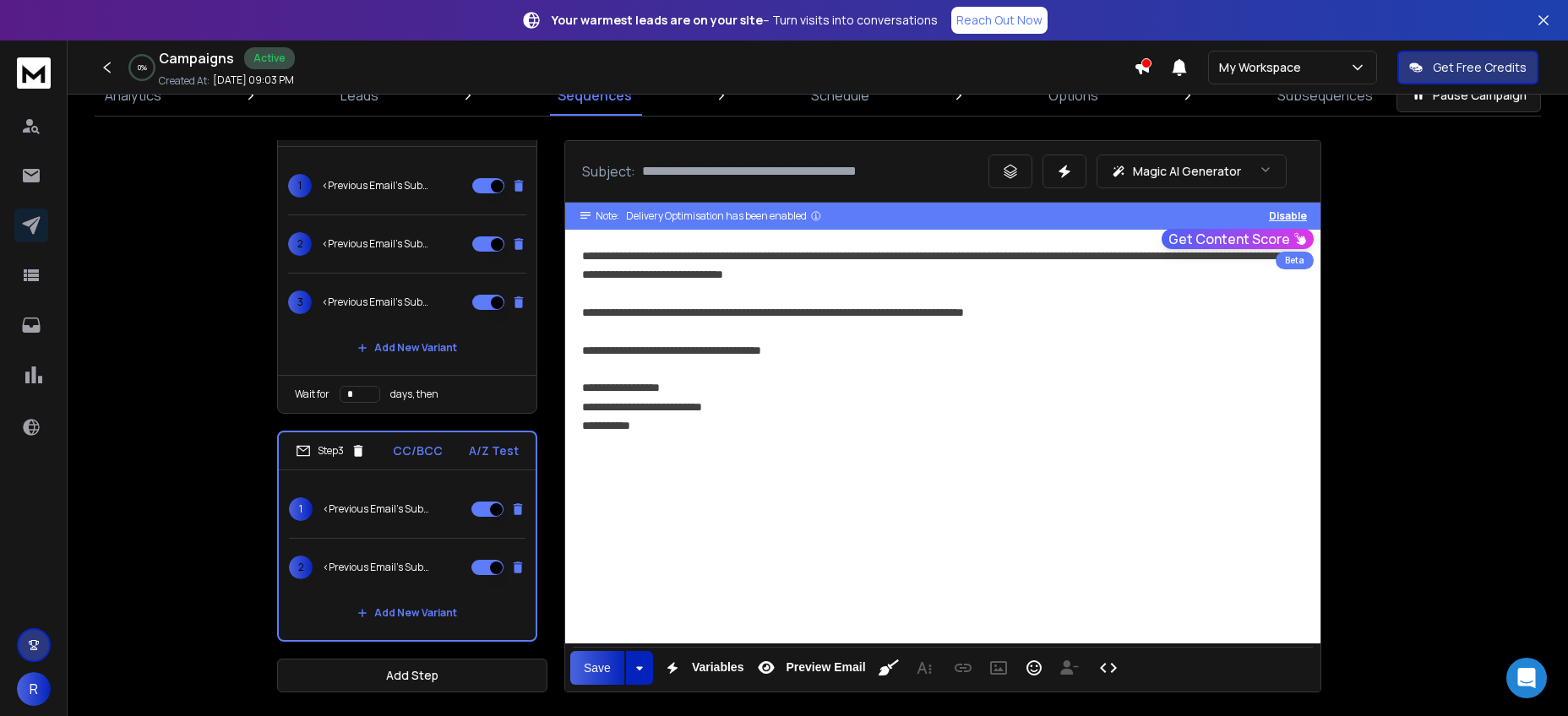
click at [373, 551] on div "2 <Previous Email's Subject>" at bounding box center [407, 567] width 237 height 58
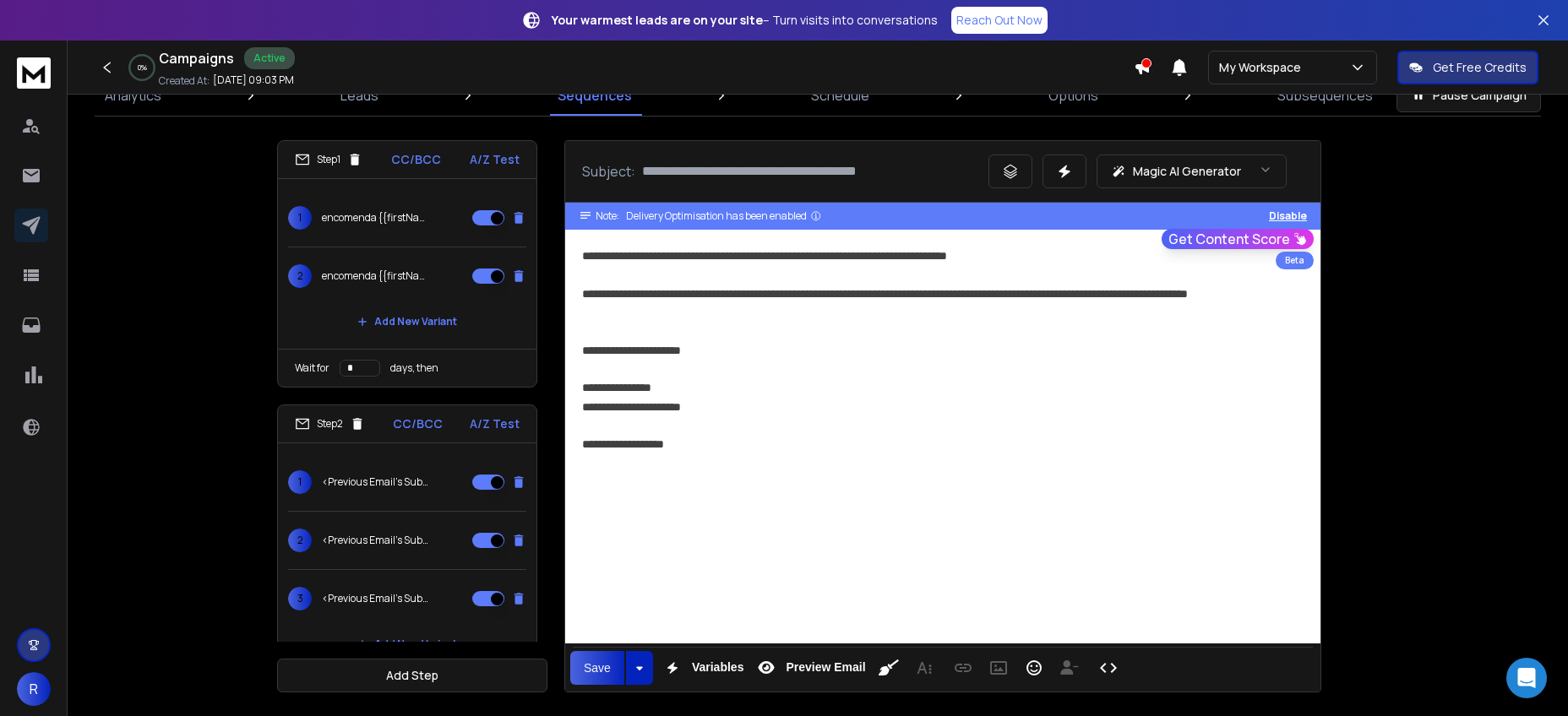
scroll to position [0, 0]
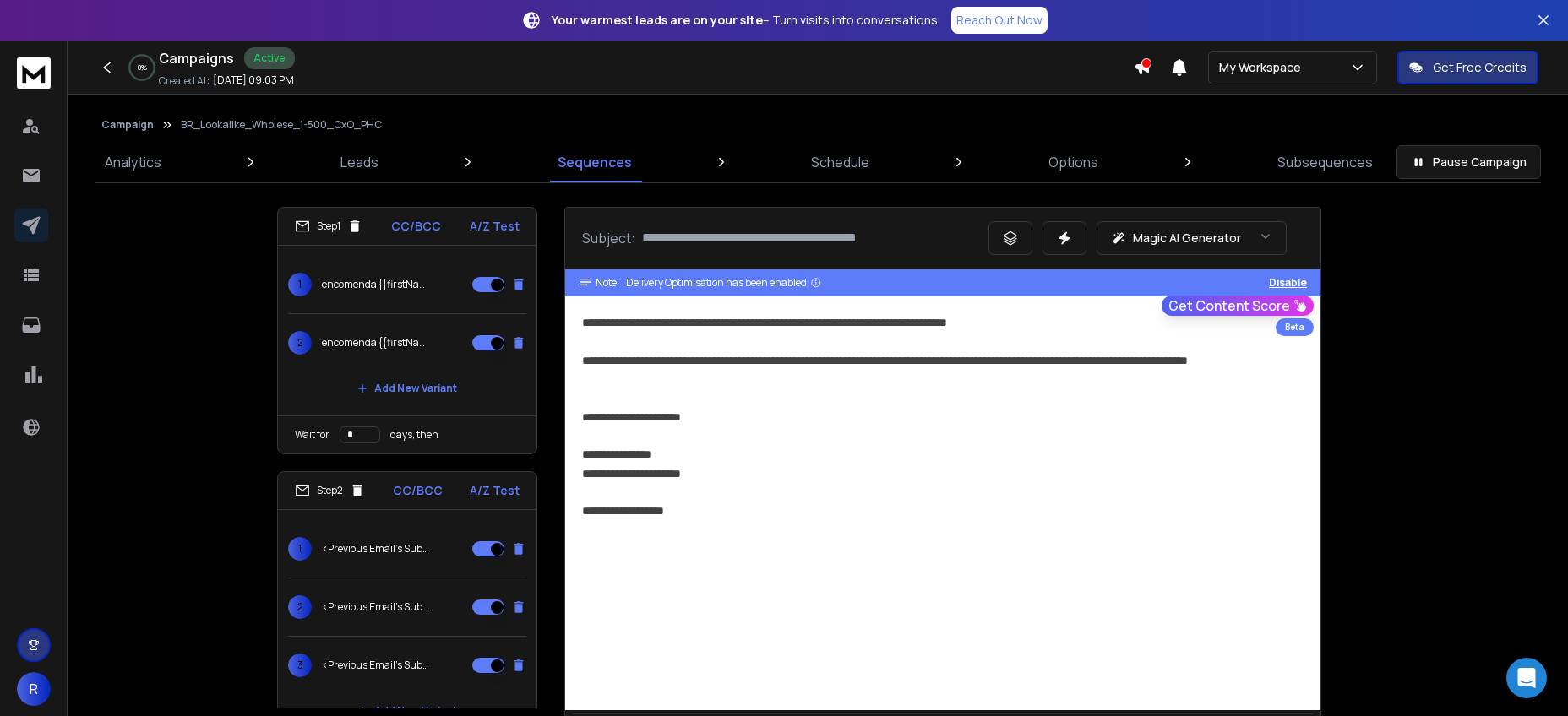
click at [132, 130] on button "Campaign" at bounding box center [127, 124] width 52 height 13
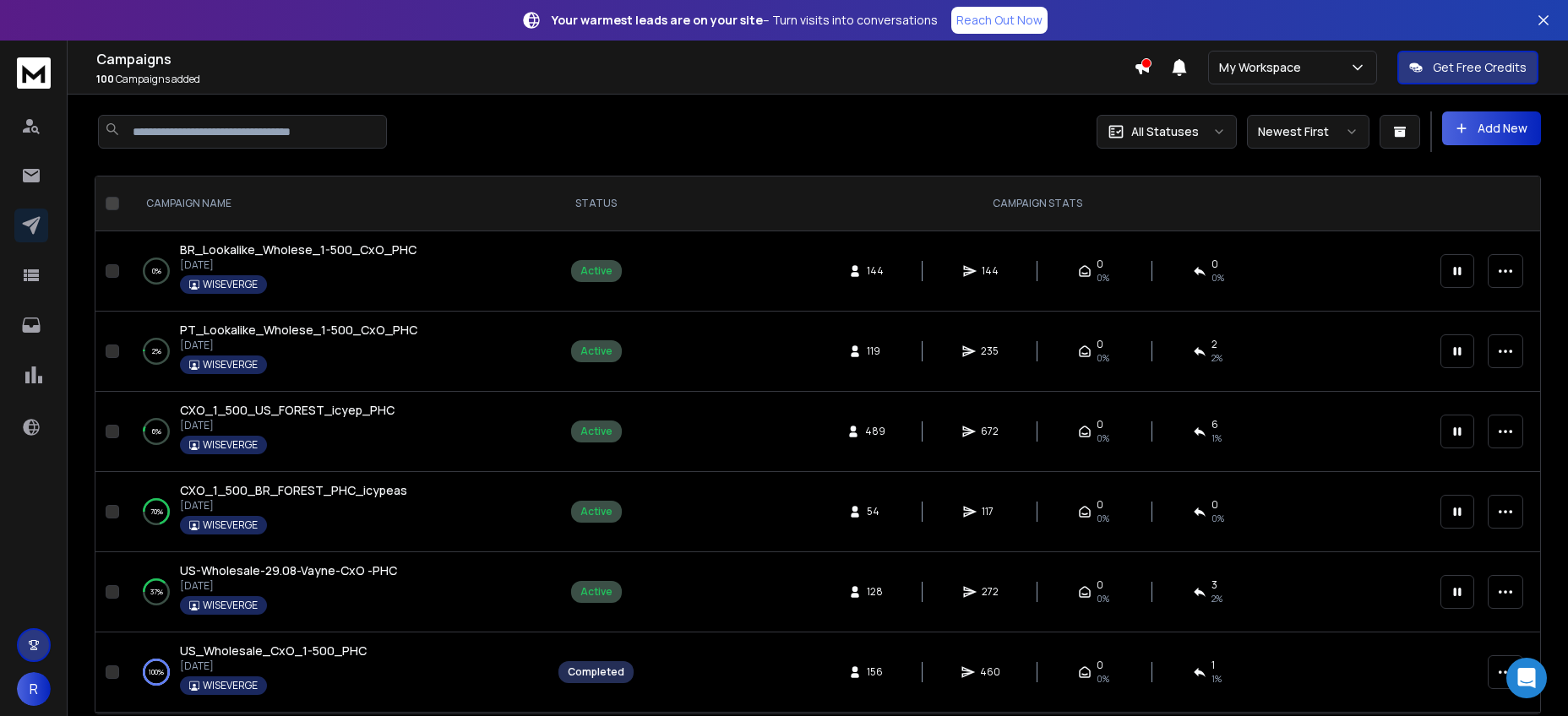
click at [355, 329] on span "PT_Lookalike_Wholese_1-500_CxO_PHC" at bounding box center [299, 330] width 238 height 16
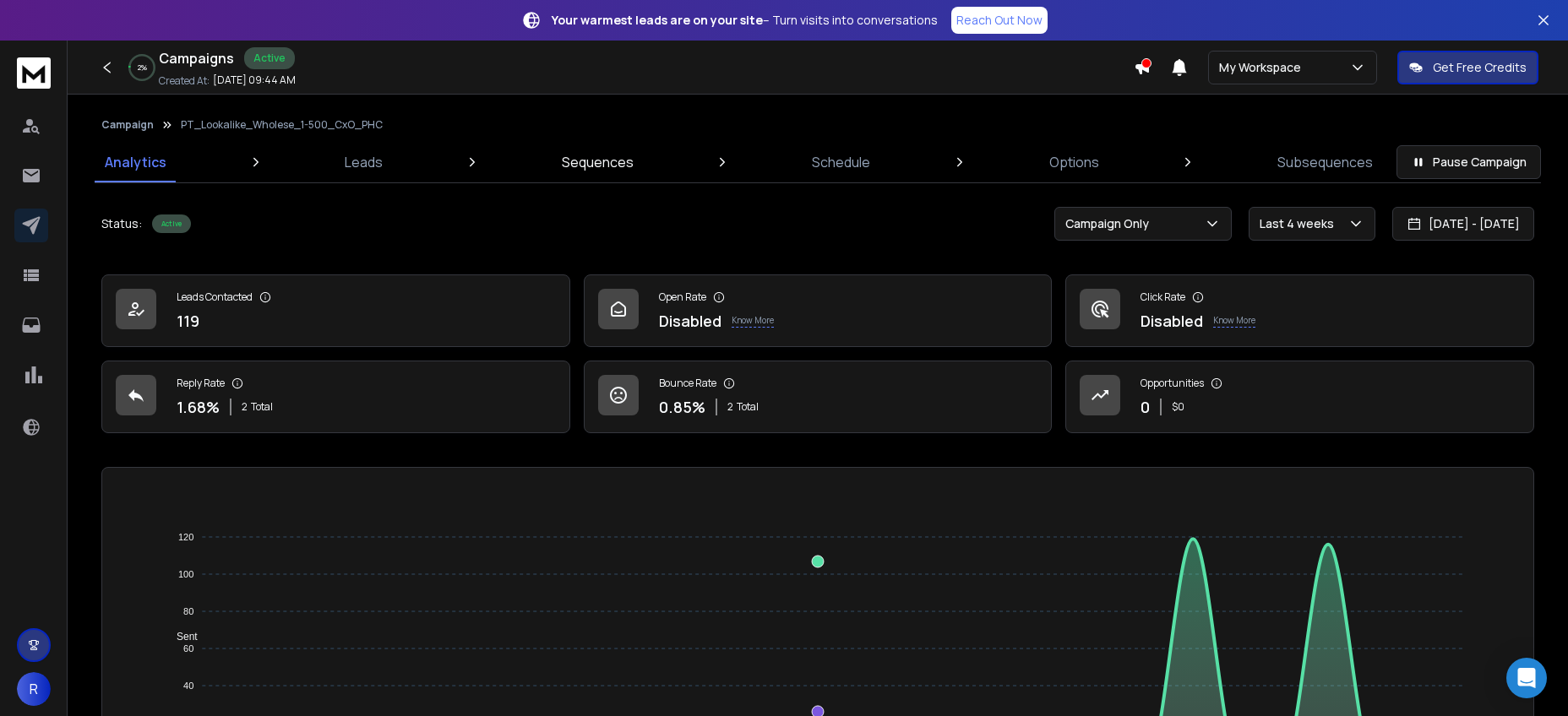
click at [557, 174] on link "Sequences" at bounding box center [597, 162] width 92 height 41
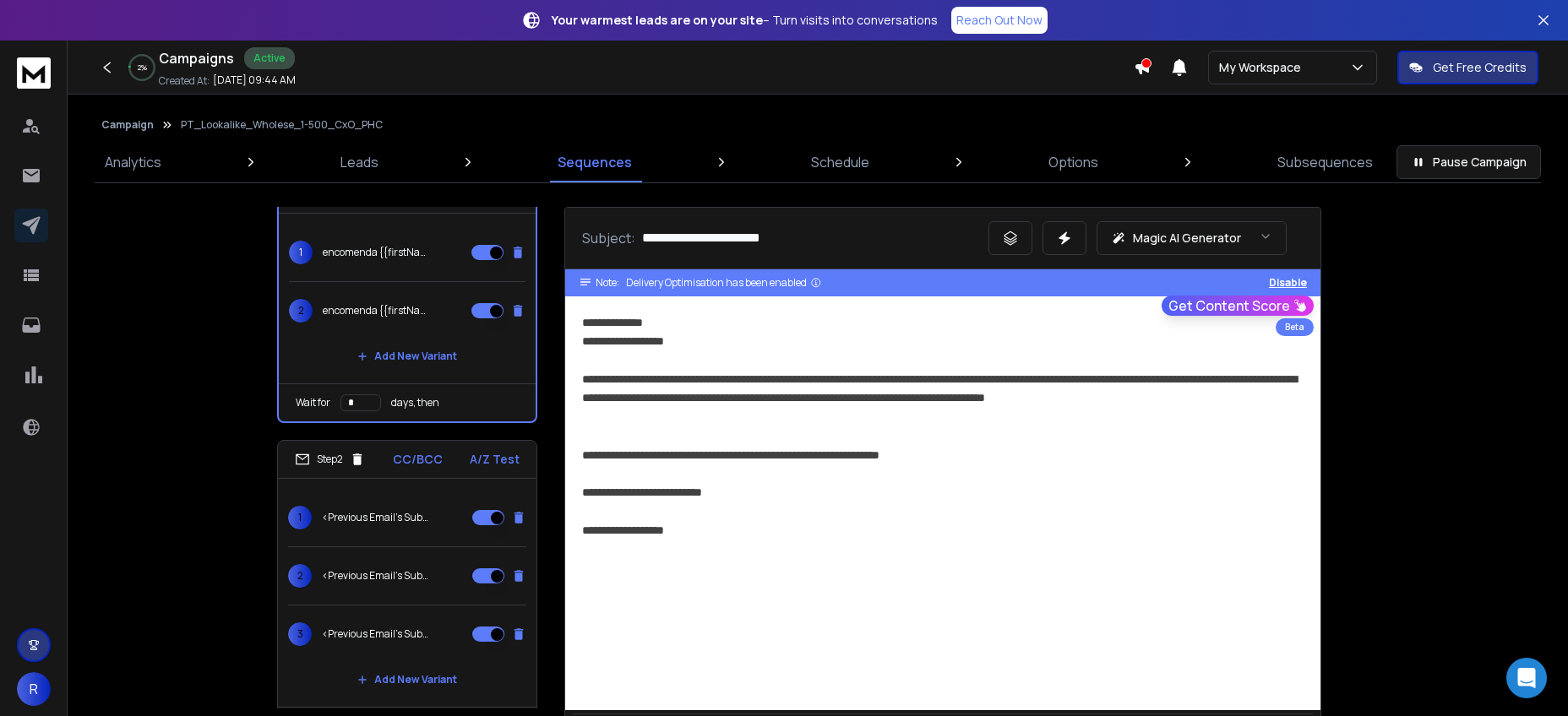
scroll to position [35, 0]
click at [357, 517] on p "<Previous Email's Subject>" at bounding box center [376, 516] width 108 height 13
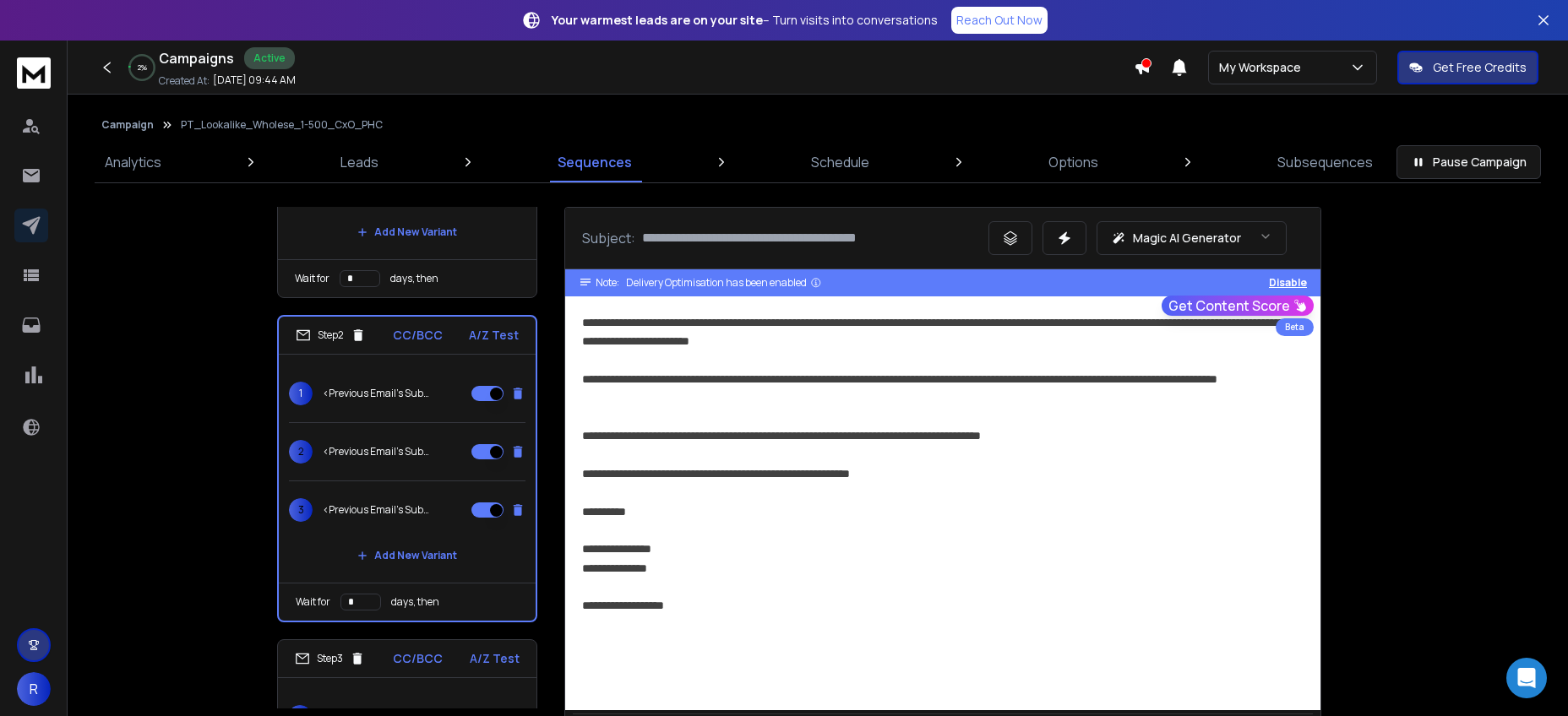
scroll to position [160, 0]
click at [368, 463] on div "2 <Previous Email's Subject>" at bounding box center [407, 449] width 237 height 58
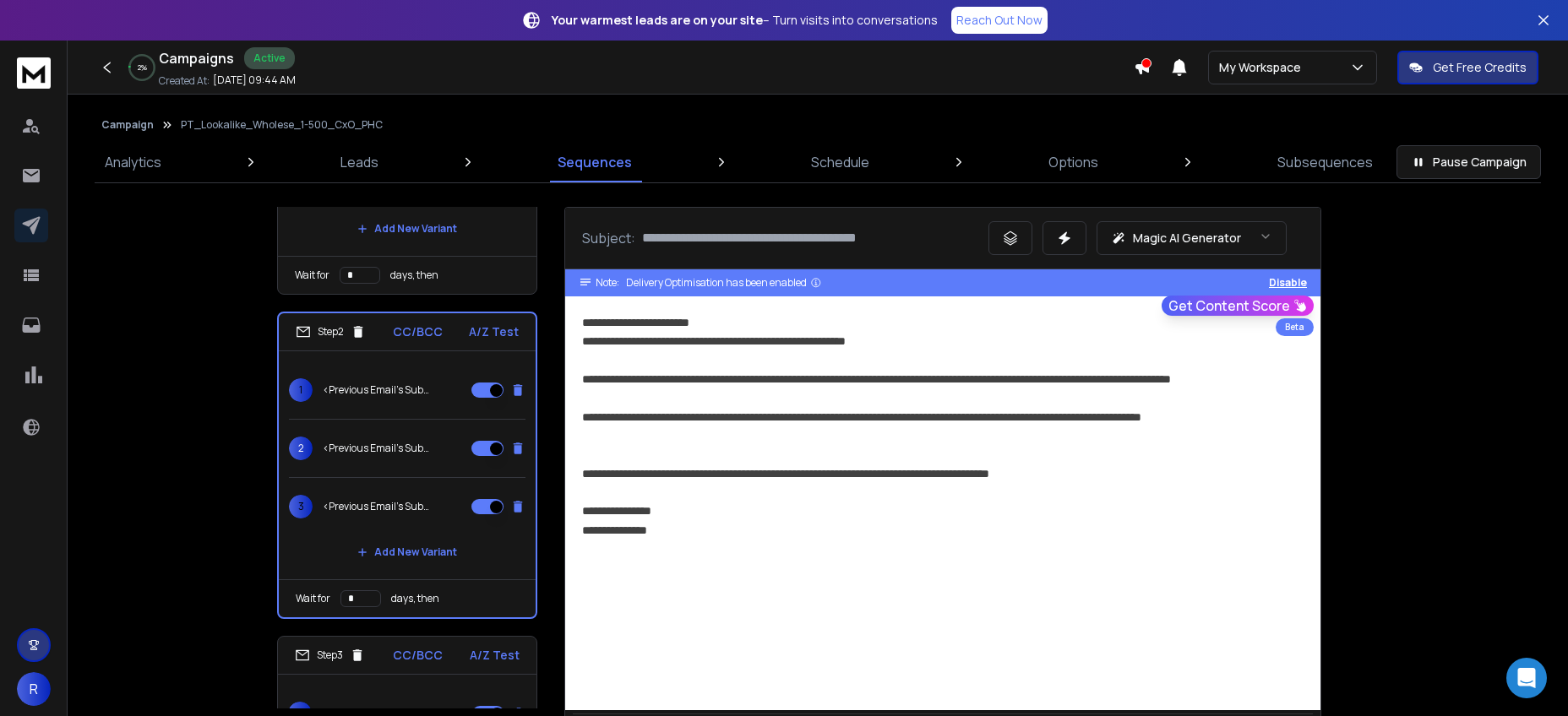
click at [373, 494] on div "3 <Previous Email's Subject>" at bounding box center [360, 506] width 142 height 24
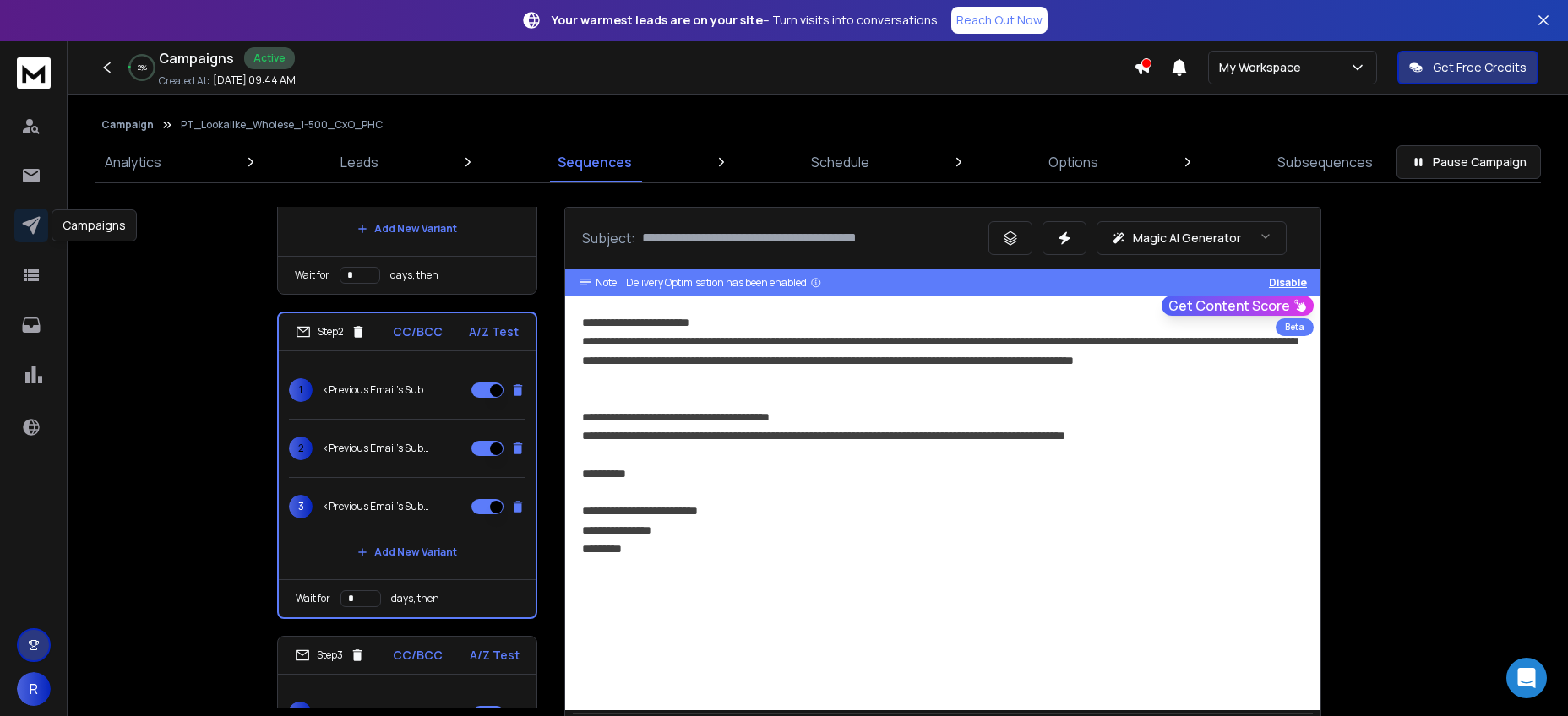
click at [42, 219] on link at bounding box center [31, 225] width 34 height 34
